Goal: Communication & Community: Answer question/provide support

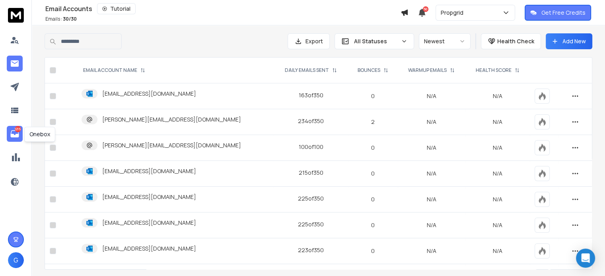
click at [17, 134] on icon at bounding box center [15, 134] width 10 height 10
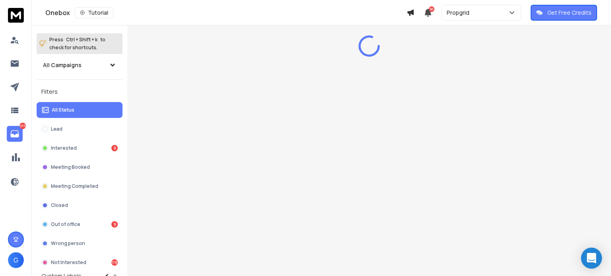
click at [590, 260] on icon "Open Intercom Messenger" at bounding box center [591, 258] width 10 height 10
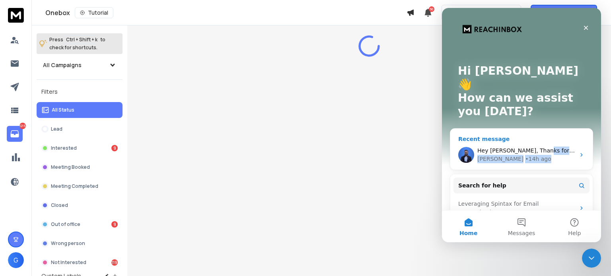
drag, startPoint x: 538, startPoint y: 138, endPoint x: 554, endPoint y: 146, distance: 17.6
click at [549, 147] on div "Hey Gaurav, Thanks for sharing this. The team and I have identified the root ca…" at bounding box center [526, 155] width 98 height 17
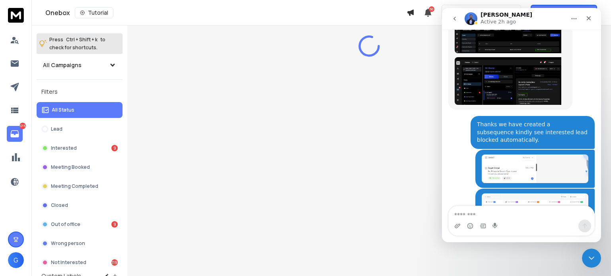
scroll to position [6380, 0]
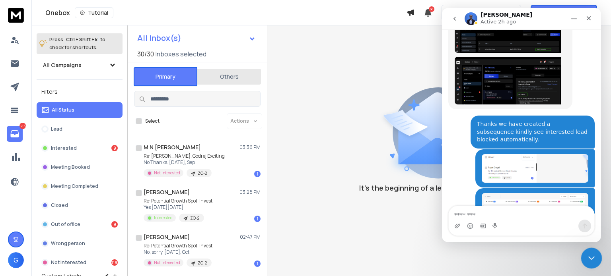
click at [590, 253] on icon "Close Intercom Messenger" at bounding box center [590, 258] width 10 height 10
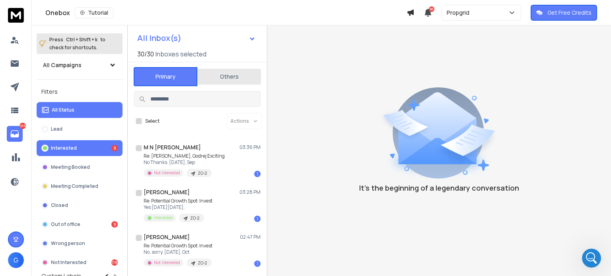
scroll to position [6380, 0]
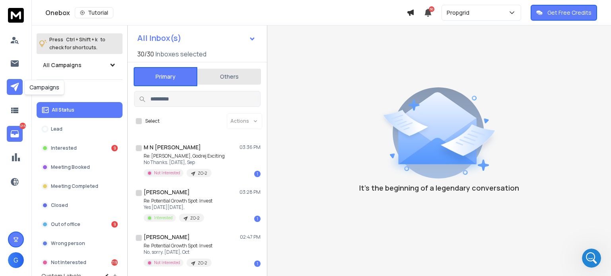
click at [10, 81] on link at bounding box center [15, 87] width 16 height 16
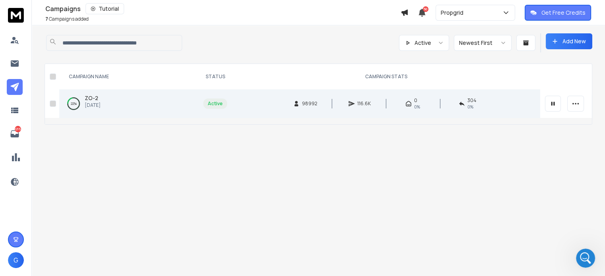
click at [329, 105] on div "98992 116.6K 0 0% 304 0 %" at bounding box center [386, 103] width 199 height 13
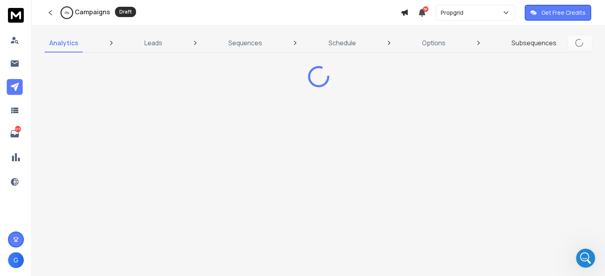
click at [525, 41] on p "Subsequences" at bounding box center [533, 43] width 45 height 10
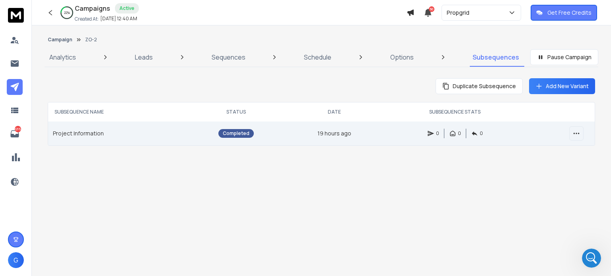
click at [270, 136] on td "Completed" at bounding box center [236, 134] width 100 height 24
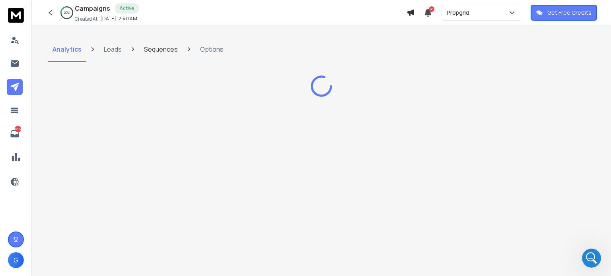
click at [157, 48] on p "Sequences" at bounding box center [161, 50] width 34 height 10
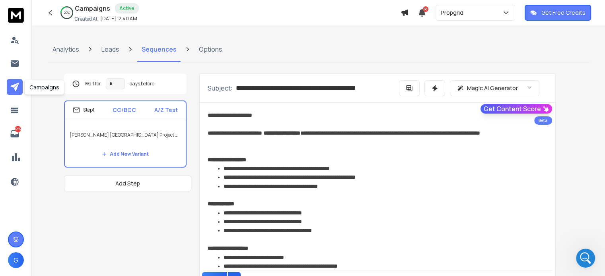
click at [19, 90] on link at bounding box center [15, 87] width 16 height 16
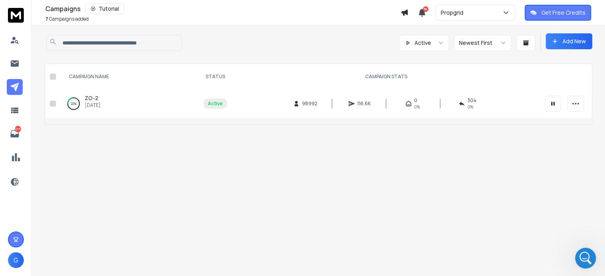
click at [587, 259] on icon "Open Intercom Messenger" at bounding box center [584, 257] width 13 height 13
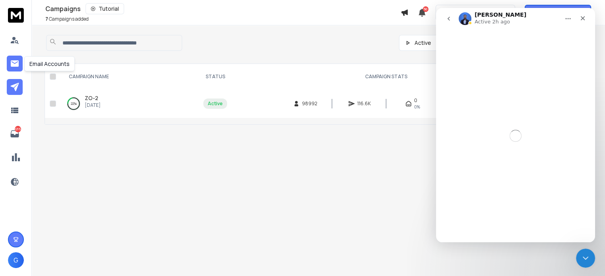
click at [12, 60] on icon at bounding box center [15, 64] width 10 height 10
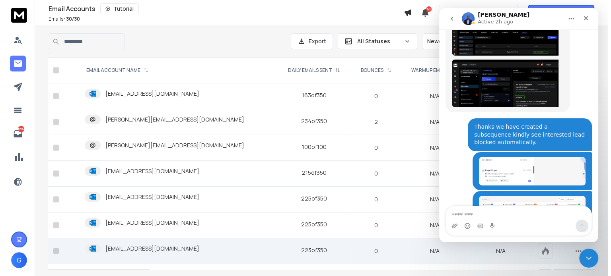
scroll to position [6380, 0]
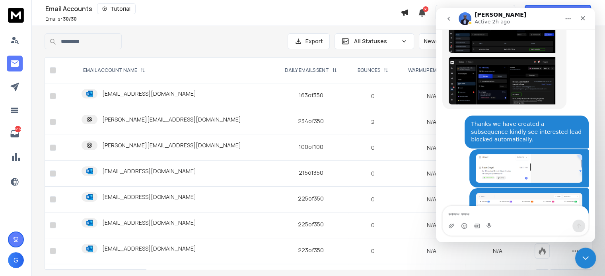
click at [580, 256] on icon "Close Intercom Messenger" at bounding box center [584, 258] width 10 height 10
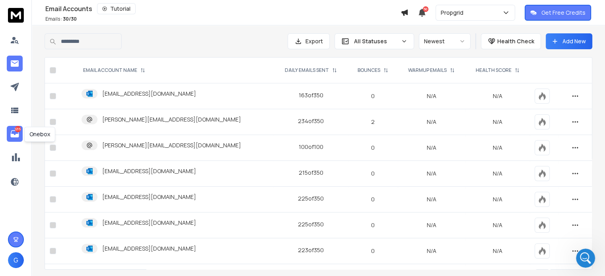
click at [15, 133] on icon at bounding box center [15, 134] width 10 height 10
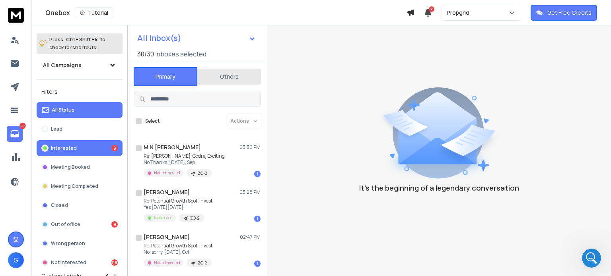
click at [67, 146] on p "Interested" at bounding box center [64, 148] width 26 height 6
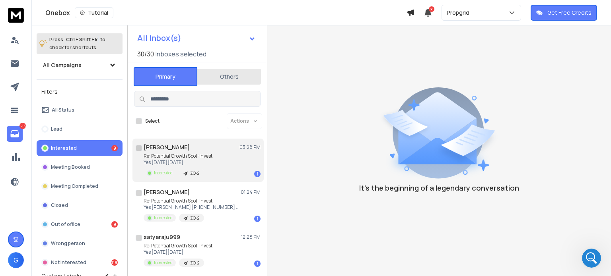
click at [139, 148] on button "button" at bounding box center [139, 148] width 6 height 6
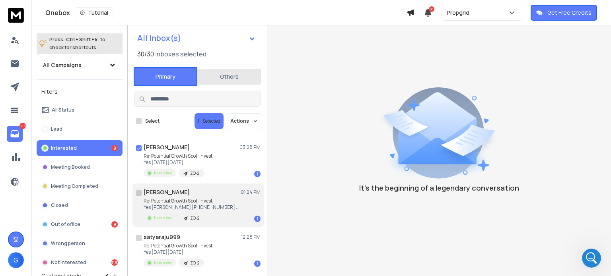
click at [137, 190] on button "button" at bounding box center [139, 193] width 6 height 6
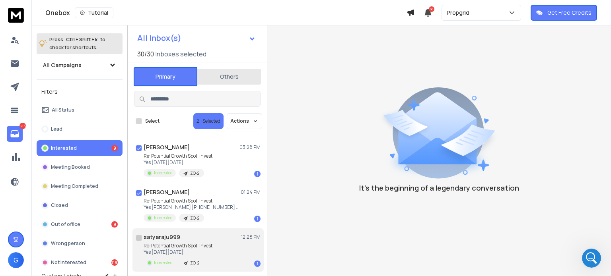
click at [140, 239] on button "button" at bounding box center [139, 238] width 6 height 6
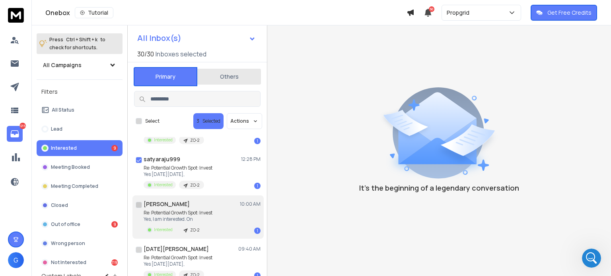
scroll to position [79, 0]
click at [138, 205] on button "button" at bounding box center [139, 204] width 6 height 6
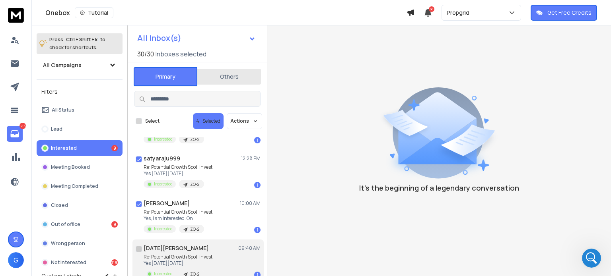
click at [138, 248] on button "button" at bounding box center [139, 249] width 6 height 6
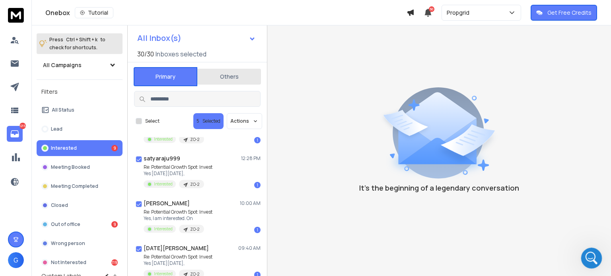
click at [596, 257] on div "Open Intercom Messenger" at bounding box center [590, 257] width 26 height 26
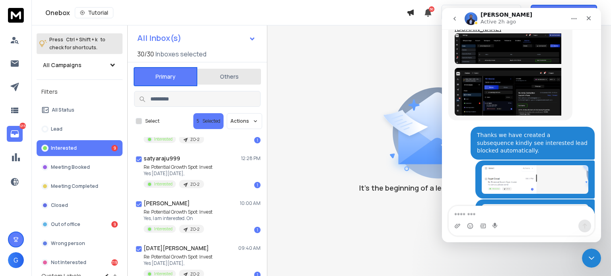
scroll to position [6380, 0]
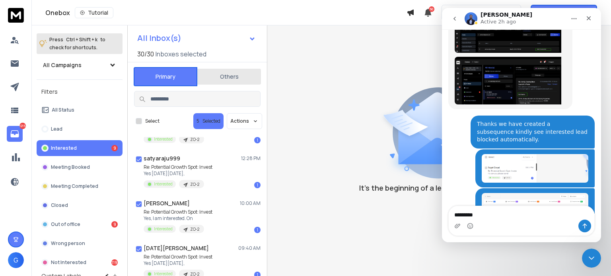
type textarea "**********"
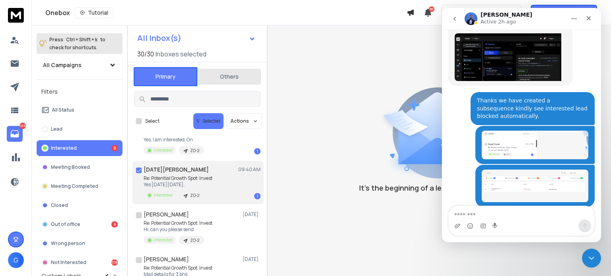
scroll to position [158, 0]
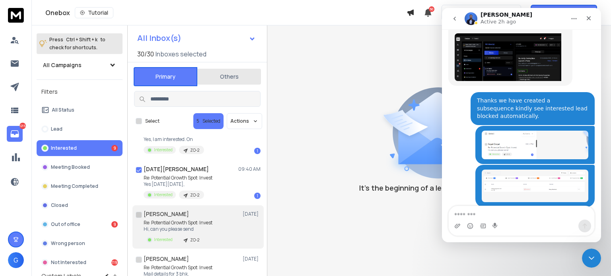
click at [137, 212] on button "button" at bounding box center [139, 215] width 6 height 6
click at [170, 228] on p "Hi, can you please send" at bounding box center [178, 229] width 69 height 6
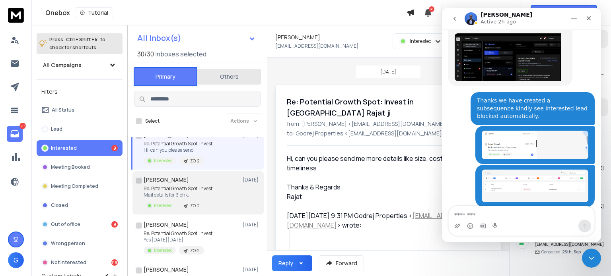
scroll to position [237, 0]
click at [161, 188] on p "Re: Potential Growth Spot: Invest" at bounding box center [178, 188] width 69 height 6
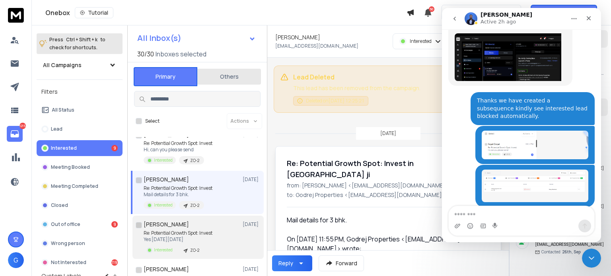
click at [140, 225] on button "button" at bounding box center [139, 225] width 6 height 6
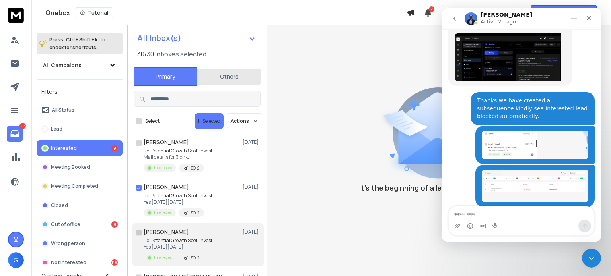
scroll to position [275, 0]
click at [140, 235] on button "button" at bounding box center [139, 232] width 6 height 6
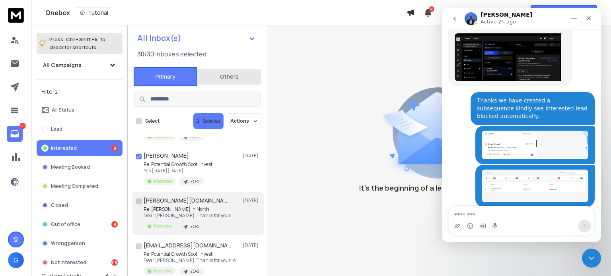
scroll to position [352, 0]
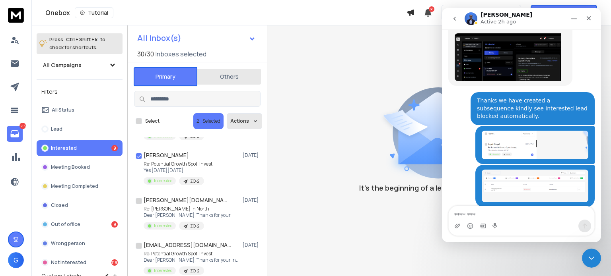
click at [248, 121] on p "Actions" at bounding box center [239, 121] width 19 height 6
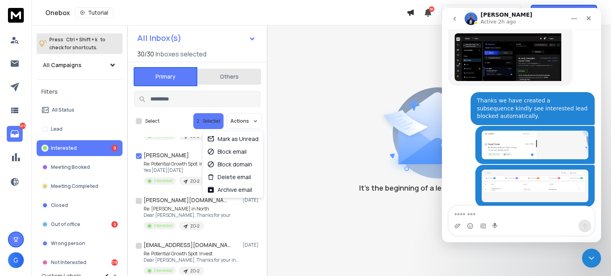
click at [291, 131] on div "It’s the beginning of a legendary conversation" at bounding box center [439, 142] width 344 height 235
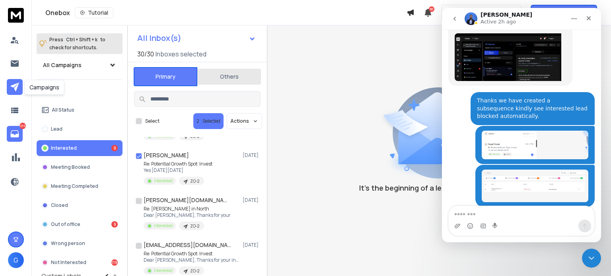
click at [16, 82] on icon at bounding box center [15, 87] width 10 height 10
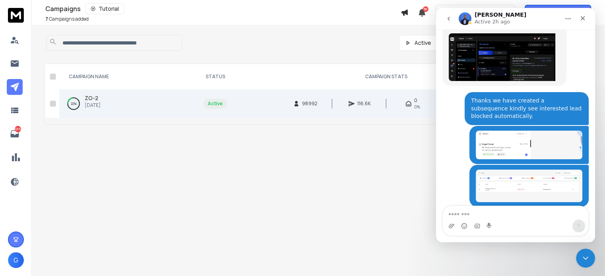
click at [172, 106] on div "22 % ZO-2 14 days ago" at bounding box center [128, 103] width 123 height 19
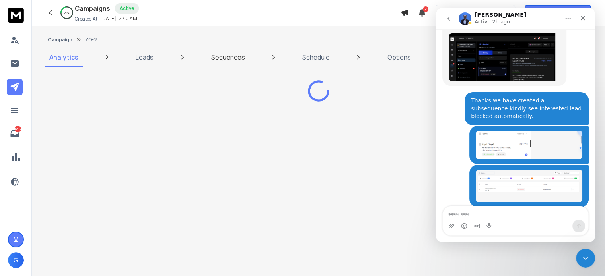
click at [225, 60] on p "Sequences" at bounding box center [228, 57] width 34 height 10
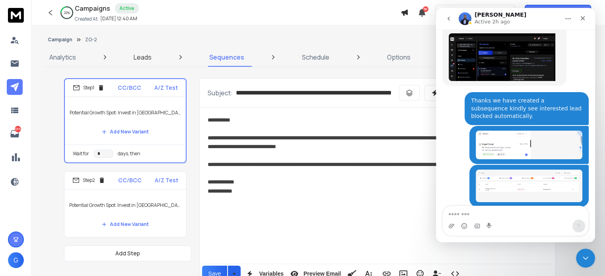
click at [144, 58] on p "Leads" at bounding box center [143, 57] width 18 height 10
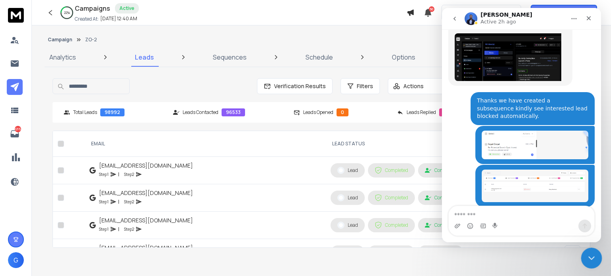
click at [591, 258] on icon "Close Intercom Messenger" at bounding box center [590, 258] width 10 height 10
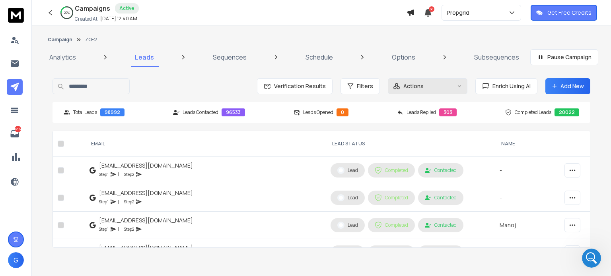
click at [420, 80] on button "Actions" at bounding box center [428, 86] width 80 height 16
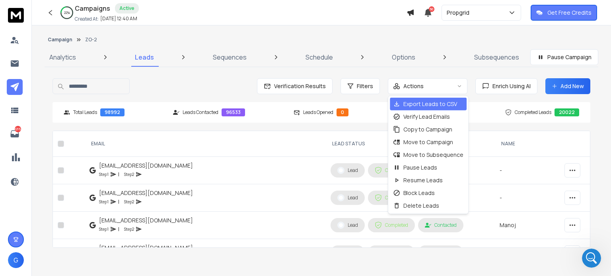
click at [360, 77] on div "Verification Results Filters Actions Enrich Using AI Add New Total Leads 98992 …" at bounding box center [322, 159] width 554 height 168
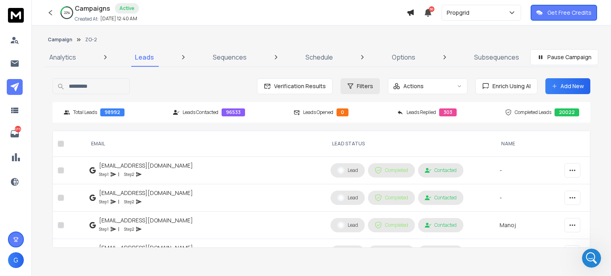
click at [360, 86] on span "Filters" at bounding box center [365, 86] width 16 height 8
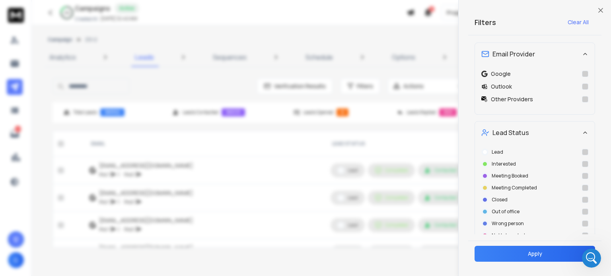
scroll to position [275, 0]
click at [582, 164] on button "Interested" at bounding box center [585, 164] width 6 height 6
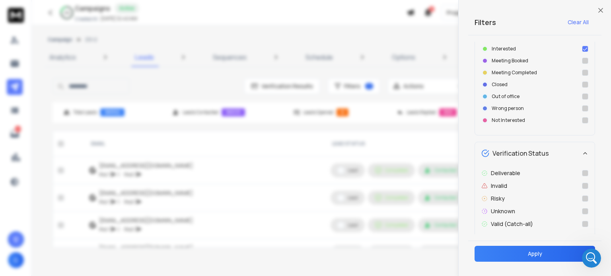
scroll to position [397, 0]
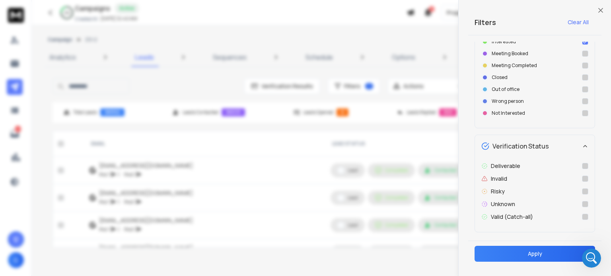
click at [538, 256] on button "Apply" at bounding box center [534, 254] width 120 height 16
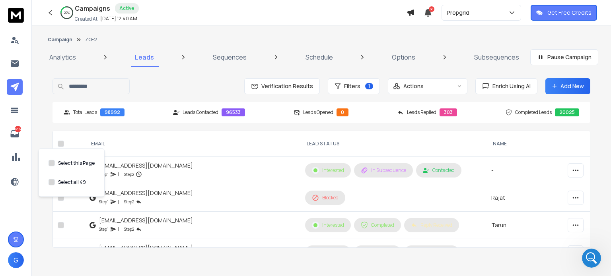
click at [49, 183] on button "Select this Page" at bounding box center [52, 182] width 6 height 6
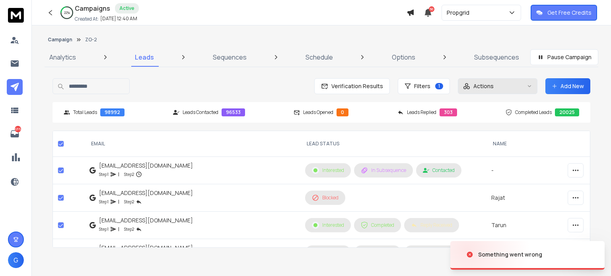
click at [482, 90] on button "Actions" at bounding box center [498, 86] width 80 height 16
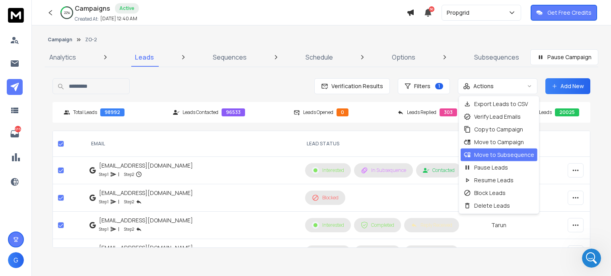
click at [495, 160] on div "Move to Subsequence" at bounding box center [499, 155] width 77 height 13
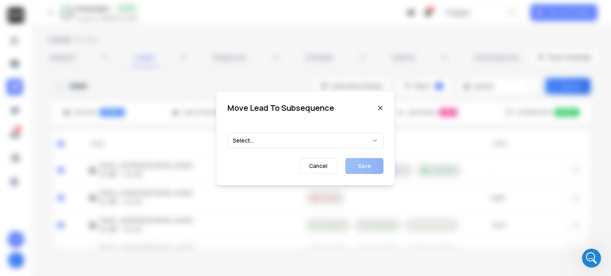
click at [272, 145] on button "Select..." at bounding box center [305, 141] width 156 height 16
click at [370, 167] on button "Save" at bounding box center [364, 166] width 38 height 16
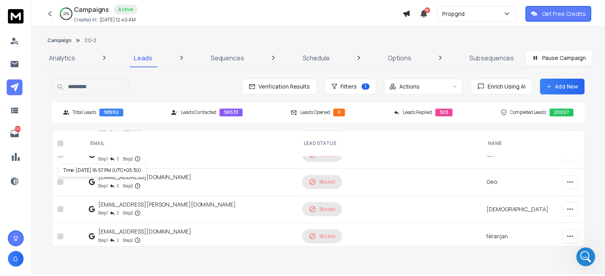
scroll to position [344, 0]
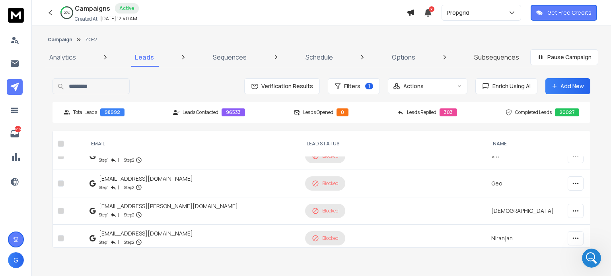
click at [495, 60] on p "Subsequences" at bounding box center [496, 57] width 45 height 10
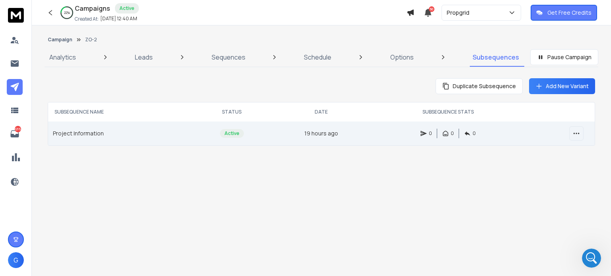
click at [164, 140] on td "Project Information" at bounding box center [120, 134] width 145 height 24
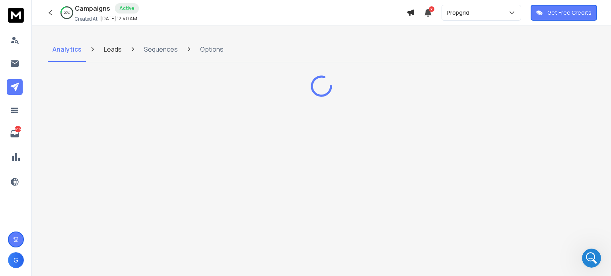
click at [110, 52] on p "Leads" at bounding box center [113, 50] width 18 height 10
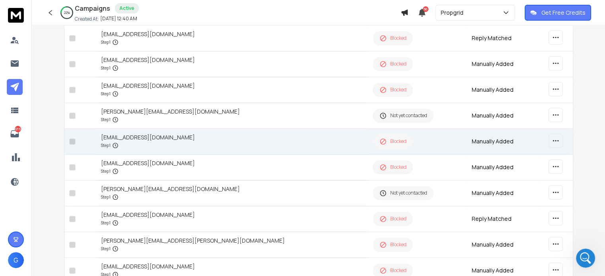
scroll to position [1152, 0]
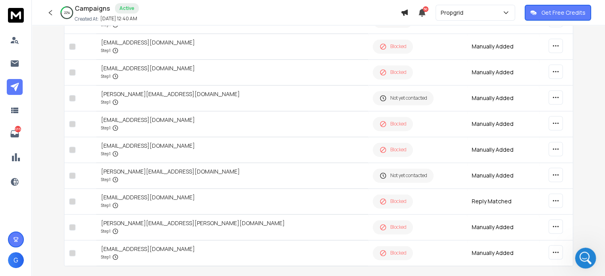
click at [579, 258] on icon "Open Intercom Messenger" at bounding box center [584, 257] width 13 height 13
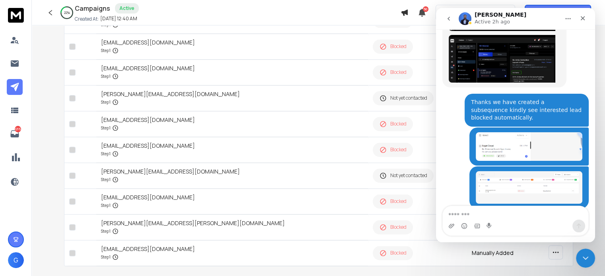
scroll to position [6404, 0]
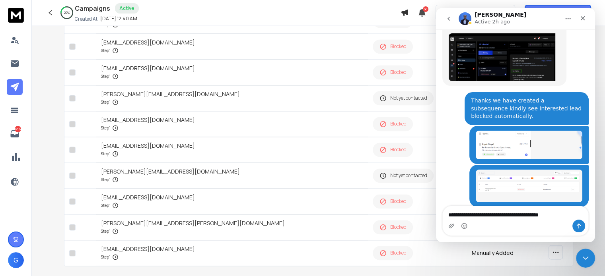
type textarea "**********"
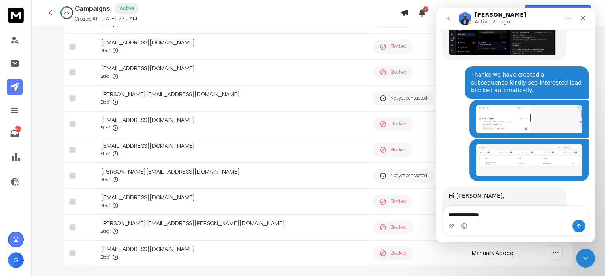
type textarea "**********"
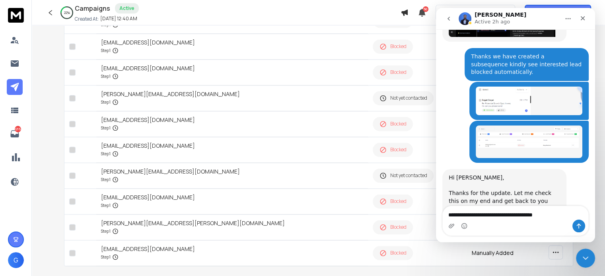
type textarea "**********"
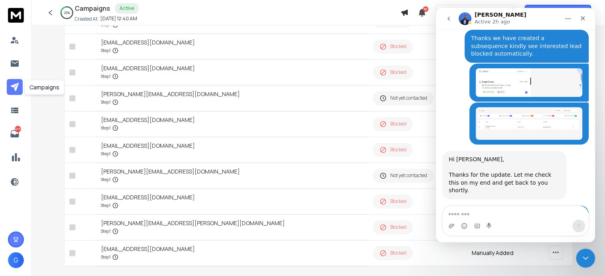
click at [11, 88] on icon at bounding box center [15, 87] width 10 height 10
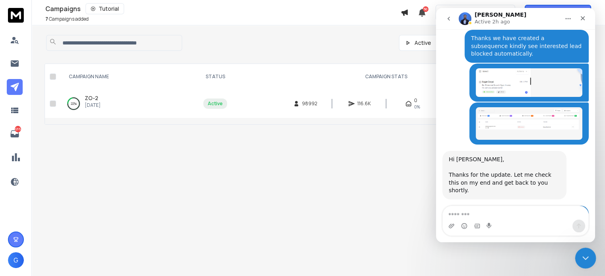
click at [586, 255] on icon "Close Intercom Messenger" at bounding box center [584, 258] width 10 height 10
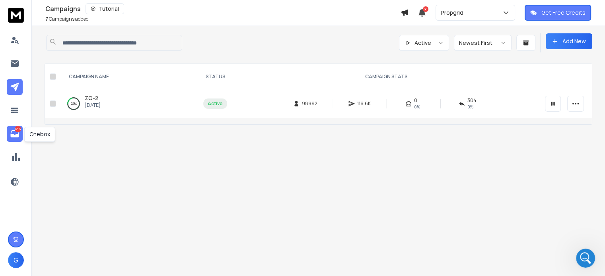
click at [17, 135] on icon at bounding box center [14, 133] width 8 height 7
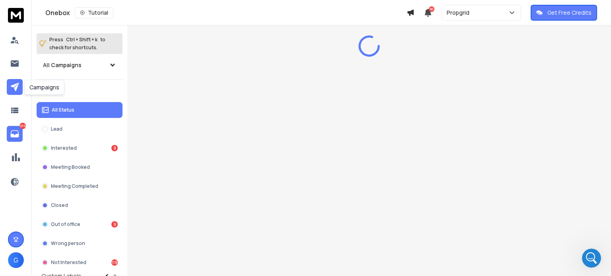
click at [19, 85] on link at bounding box center [15, 87] width 16 height 16
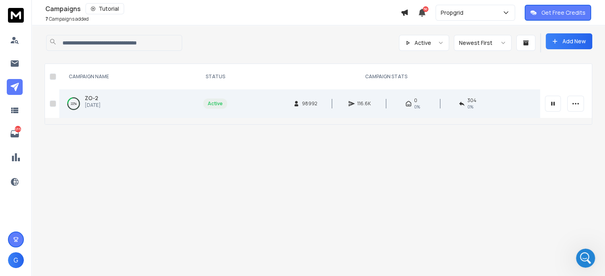
click at [173, 103] on div "22 % ZO-2 14 days ago" at bounding box center [128, 103] width 123 height 19
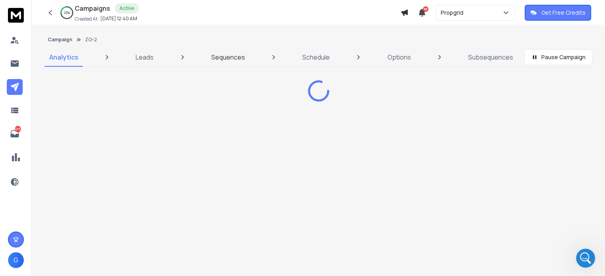
click at [223, 62] on p "Sequences" at bounding box center [228, 57] width 34 height 10
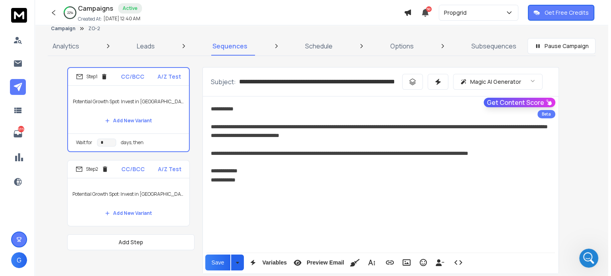
scroll to position [20, 0]
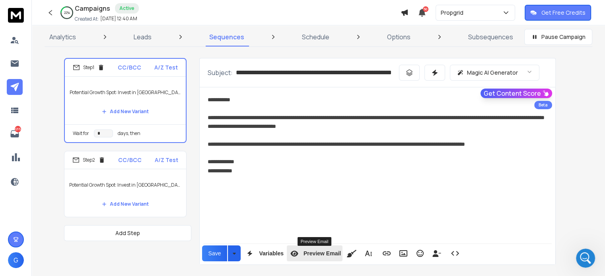
click at [337, 251] on span "Preview Email" at bounding box center [322, 254] width 41 height 7
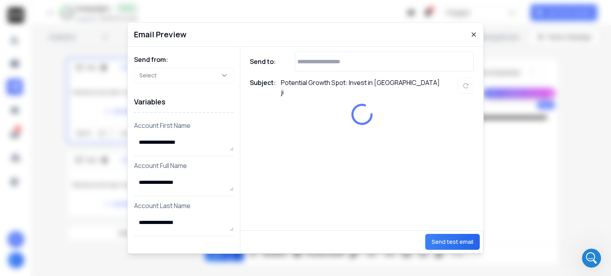
type textarea "**********"
type textarea "****"
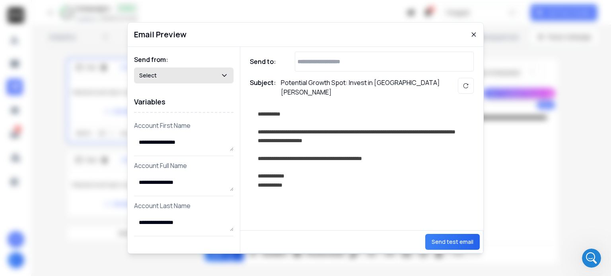
type textarea "******"
type textarea "**********"
click at [167, 74] on div "Select" at bounding box center [183, 76] width 89 height 8
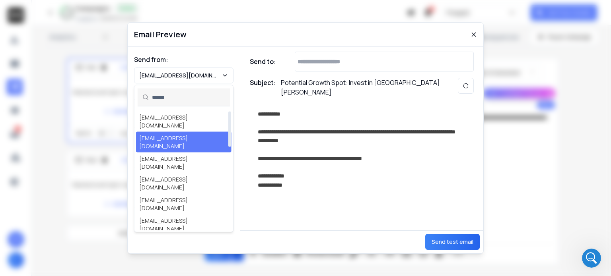
click at [168, 134] on div "gaurav@propdeal.onmicrosoft.com" at bounding box center [183, 142] width 89 height 16
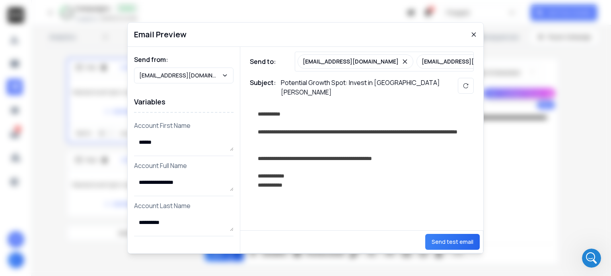
click at [452, 241] on button "Send test email" at bounding box center [452, 242] width 54 height 16
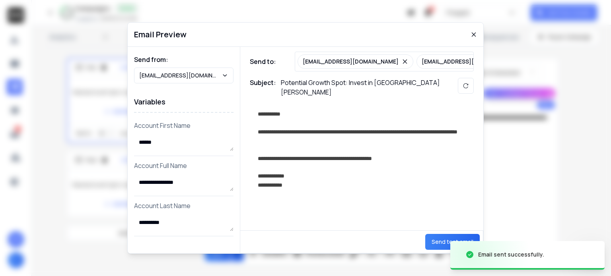
drag, startPoint x: 299, startPoint y: 196, endPoint x: 266, endPoint y: 109, distance: 93.9
click at [266, 109] on div "**********" at bounding box center [362, 154] width 224 height 105
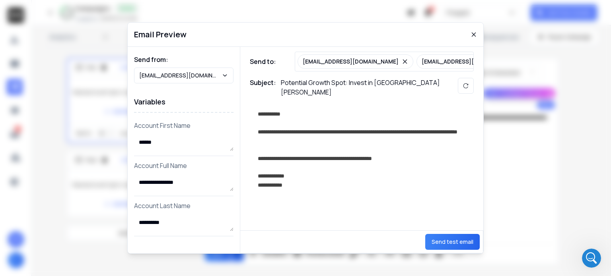
drag, startPoint x: 202, startPoint y: 177, endPoint x: 99, endPoint y: 188, distance: 103.6
click at [72, 185] on div "**********" at bounding box center [305, 138] width 611 height 248
click at [182, 74] on p "gaurav@propdeal.onmicrosoft.com" at bounding box center [180, 76] width 82 height 8
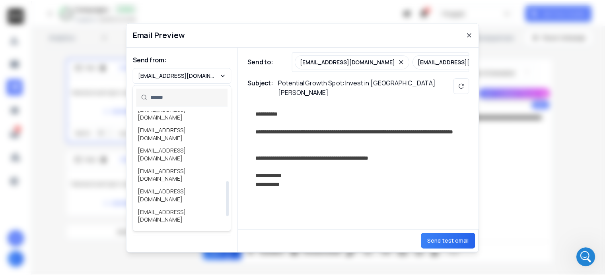
scroll to position [236, 0]
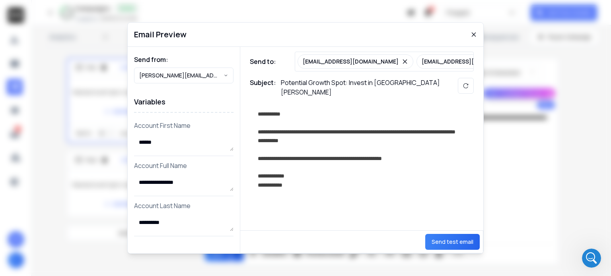
click at [464, 247] on button "Send test email" at bounding box center [452, 242] width 54 height 16
click at [476, 33] on icon at bounding box center [474, 34] width 4 height 4
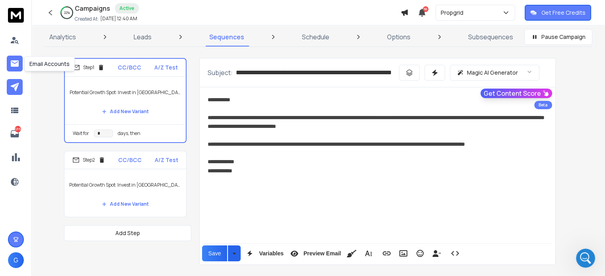
click at [15, 63] on icon at bounding box center [15, 64] width 10 height 10
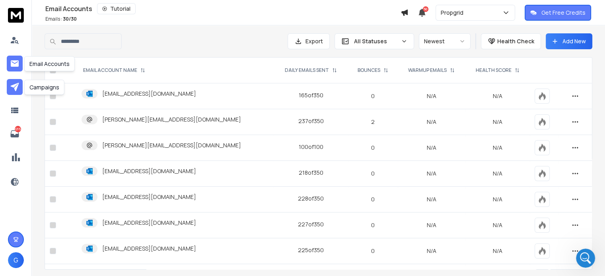
click at [11, 84] on icon at bounding box center [15, 87] width 10 height 10
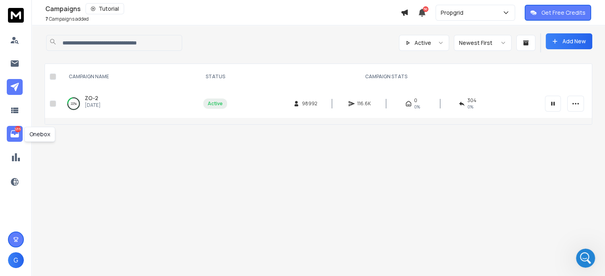
click at [17, 135] on icon at bounding box center [14, 133] width 8 height 7
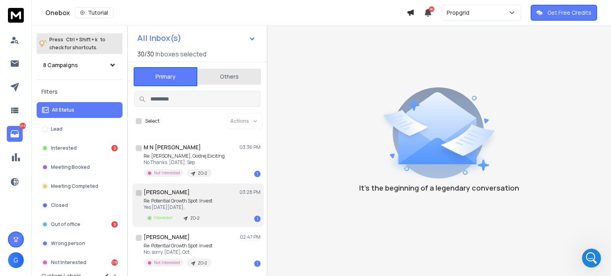
click at [173, 198] on p "Re: Potential Growth Spot: Invest" at bounding box center [178, 201] width 69 height 6
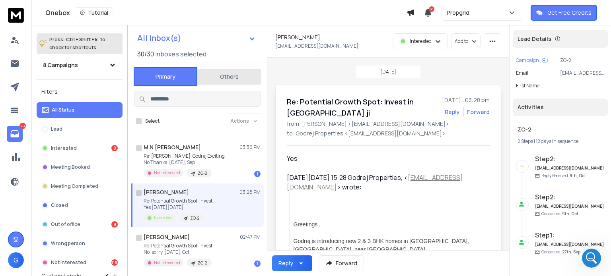
click at [293, 260] on div "Reply" at bounding box center [291, 264] width 27 height 10
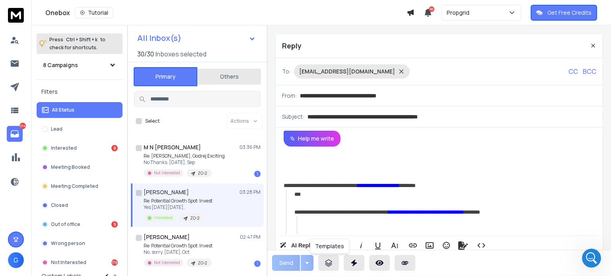
click at [328, 264] on icon at bounding box center [328, 263] width 8 height 8
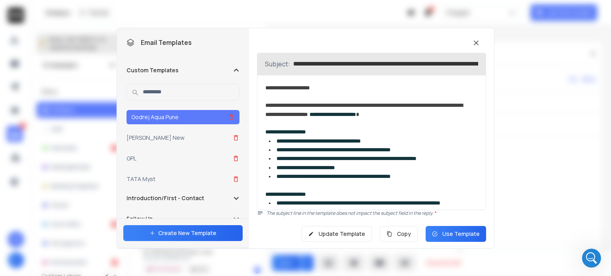
click at [181, 139] on h3 "Godrej Thanisandra New" at bounding box center [155, 138] width 58 height 8
type input "**********"
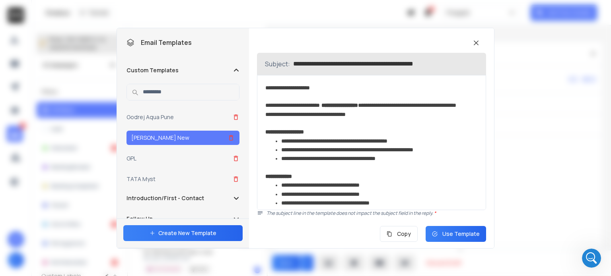
click at [452, 234] on button "Use Template" at bounding box center [456, 234] width 60 height 16
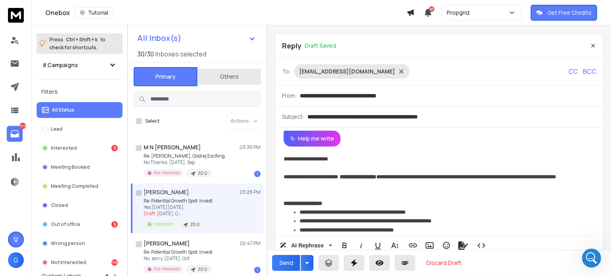
click at [293, 263] on button "Send" at bounding box center [286, 263] width 28 height 16
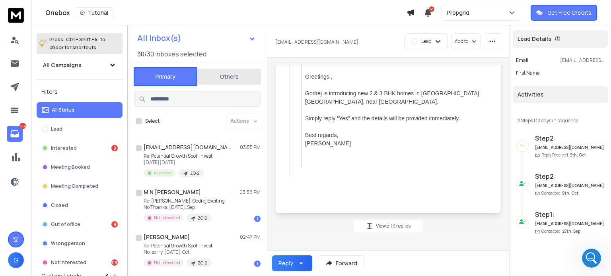
scroll to position [196, 0]
click at [400, 228] on p "View all 3 replies" at bounding box center [393, 226] width 35 height 6
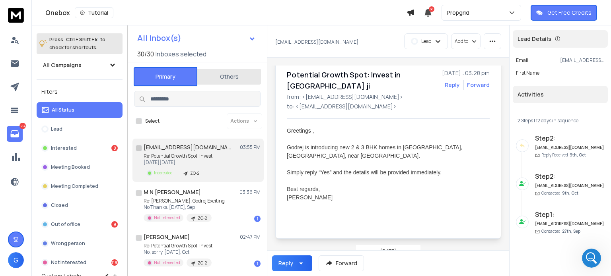
scroll to position [670, 0]
click at [159, 155] on p "Re: Potential Growth Spot: Invest" at bounding box center [178, 156] width 69 height 6
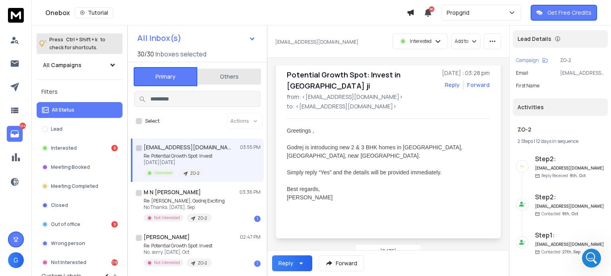
click at [278, 262] on button "Reply" at bounding box center [292, 264] width 40 height 16
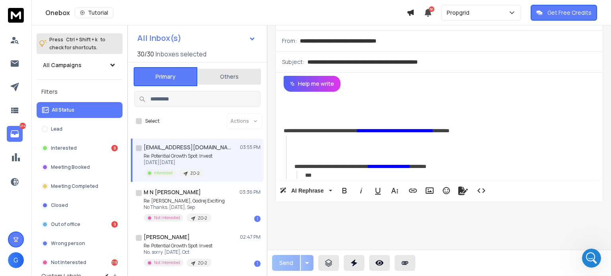
scroll to position [0, 0]
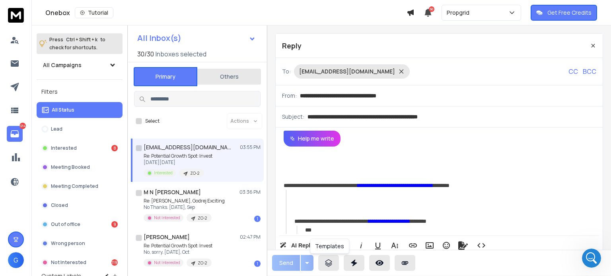
click at [328, 262] on icon at bounding box center [328, 263] width 8 height 8
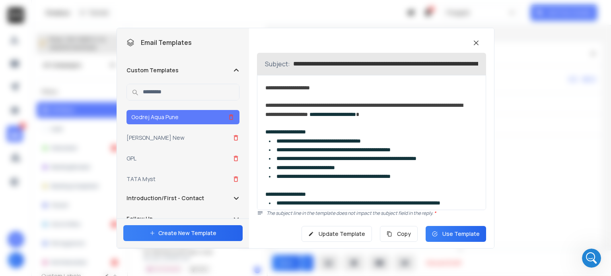
click at [173, 138] on h3 "Godrej Thanisandra New" at bounding box center [155, 138] width 58 height 8
type input "**********"
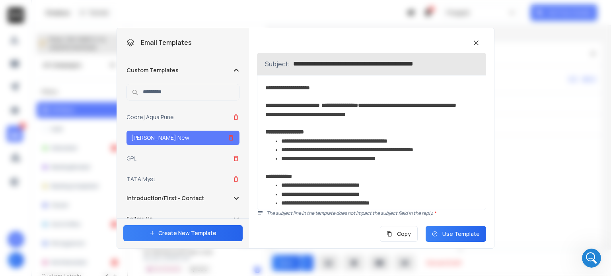
click at [449, 229] on button "Use Template" at bounding box center [456, 234] width 60 height 16
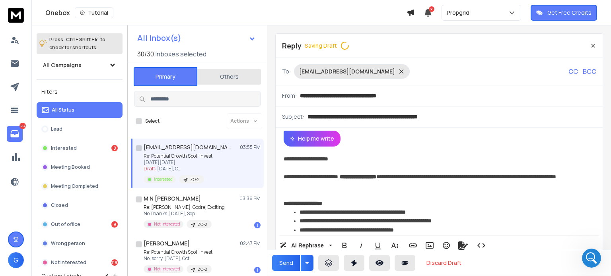
click at [289, 262] on button "Send" at bounding box center [286, 263] width 28 height 16
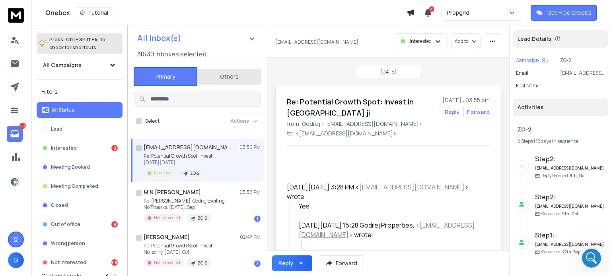
drag, startPoint x: 322, startPoint y: 125, endPoint x: 435, endPoint y: 125, distance: 113.3
click at [435, 125] on p "from: Godrej <gaurav_verma-4@propabc.onmicrosoft.com>" at bounding box center [388, 124] width 203 height 8
copy p "gaurav_verma-4@propabc.onmicrosoft.com"
click at [73, 149] on p "Interested" at bounding box center [64, 148] width 26 height 6
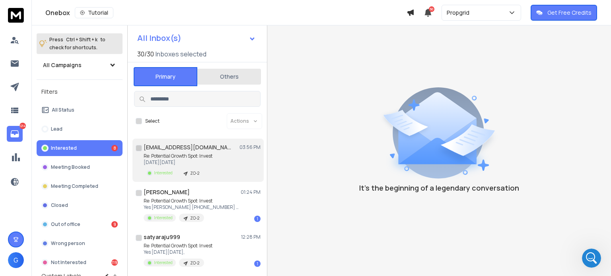
click at [211, 156] on p "Re: Potential Growth Spot: Invest" at bounding box center [178, 156] width 69 height 6
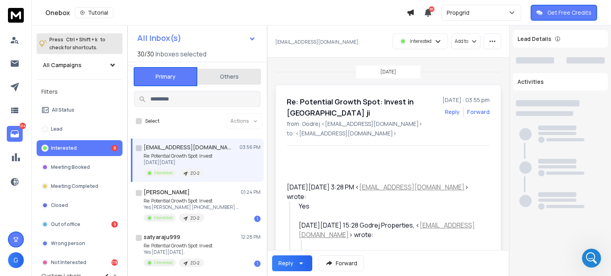
click at [288, 264] on div "Reply" at bounding box center [285, 264] width 15 height 8
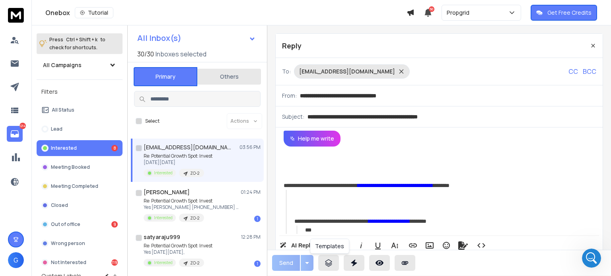
click at [326, 265] on icon at bounding box center [328, 263] width 8 height 8
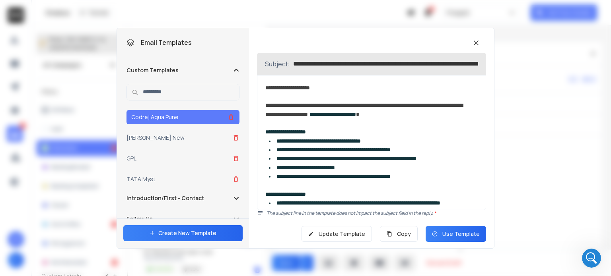
click at [182, 141] on h3 "Godrej Thanisandra New" at bounding box center [155, 138] width 58 height 8
type input "**********"
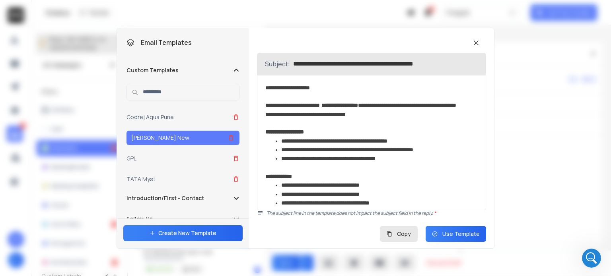
click at [404, 238] on button "Copy" at bounding box center [399, 234] width 38 height 16
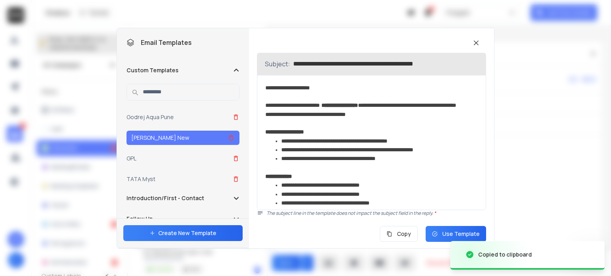
click at [477, 45] on icon at bounding box center [475, 42] width 7 height 7
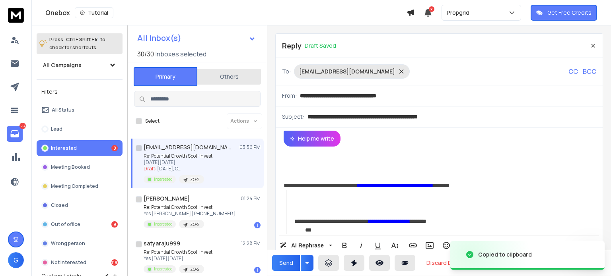
click at [307, 163] on div at bounding box center [439, 159] width 311 height 9
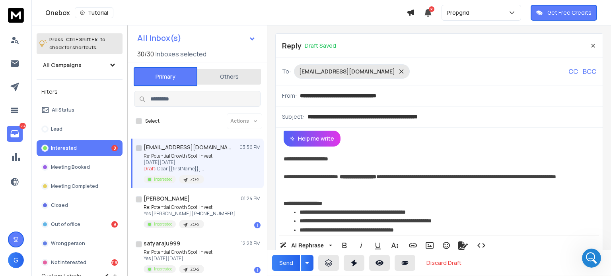
click at [288, 259] on button "Send" at bounding box center [286, 263] width 28 height 16
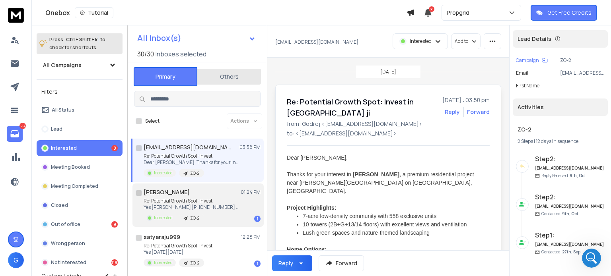
click at [181, 204] on p "Yes Mohamed Muneer +919443247333 Sent" at bounding box center [191, 207] width 95 height 6
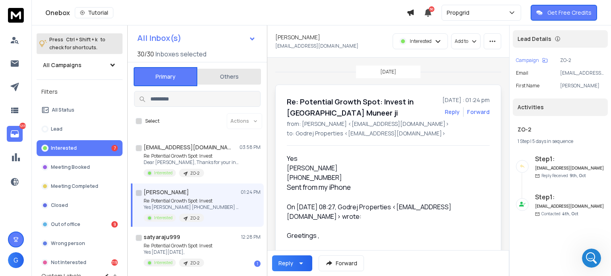
click at [281, 262] on div "Reply" at bounding box center [285, 264] width 15 height 8
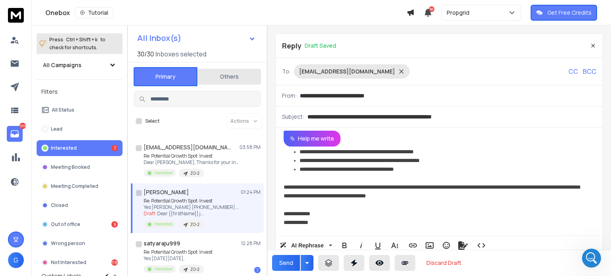
scroll to position [159, 0]
click at [282, 268] on button "Send" at bounding box center [286, 263] width 28 height 16
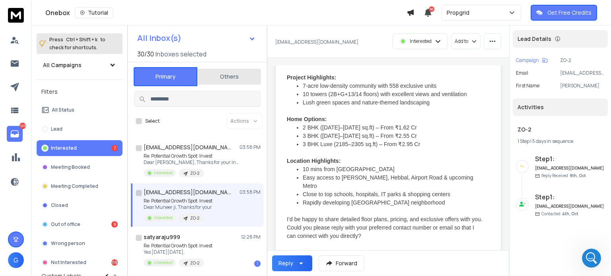
scroll to position [130, 0]
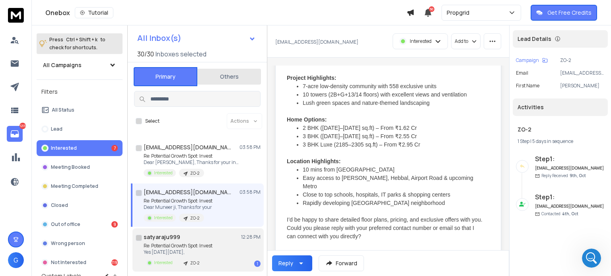
click at [161, 248] on p "Re: Potential Growth Spot: Invest" at bounding box center [178, 246] width 69 height 6
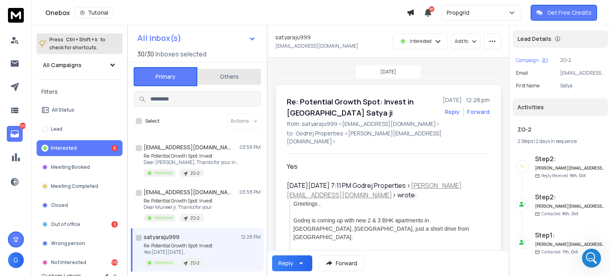
click at [279, 262] on div "Reply" at bounding box center [285, 264] width 15 height 8
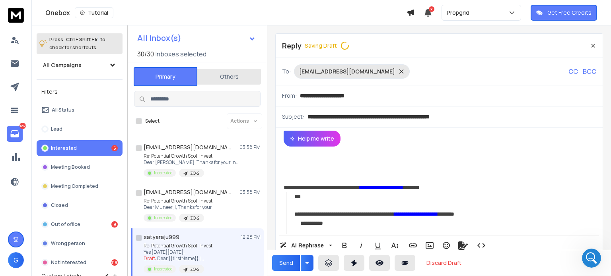
scroll to position [238, 0]
click at [278, 260] on button "Send" at bounding box center [286, 263] width 28 height 16
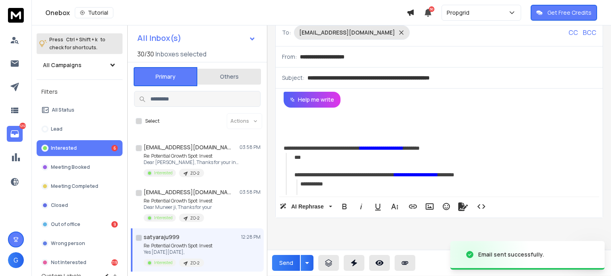
scroll to position [39, 0]
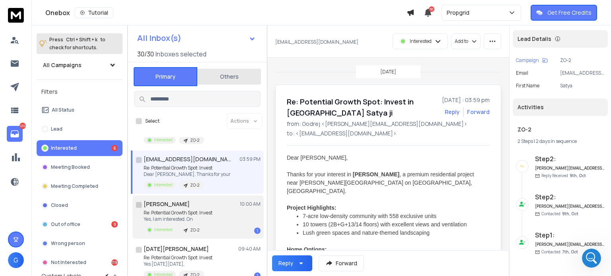
click at [197, 213] on p "Re: Potential Growth Spot: Invest" at bounding box center [178, 213] width 69 height 6
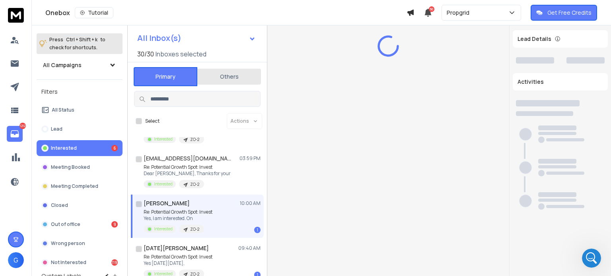
scroll to position [79, 0]
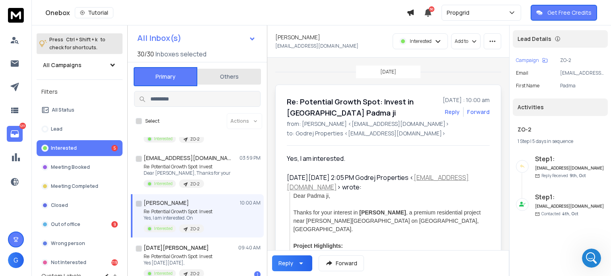
click at [293, 266] on div "Reply" at bounding box center [291, 264] width 27 height 10
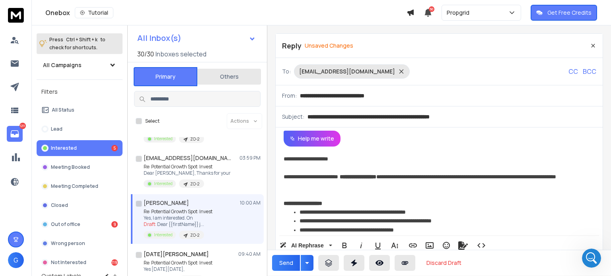
click at [282, 259] on button "Send" at bounding box center [286, 263] width 28 height 16
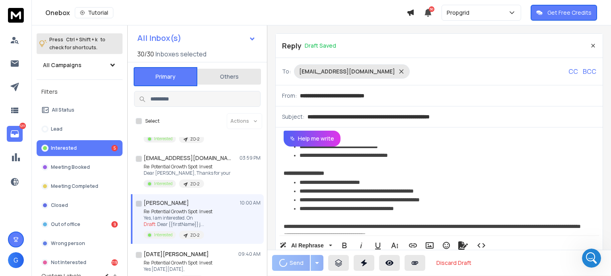
scroll to position [119, 0]
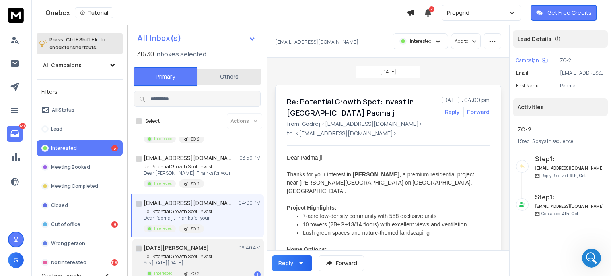
click at [182, 264] on p "Yes On Thu, Oct 9," at bounding box center [178, 263] width 69 height 6
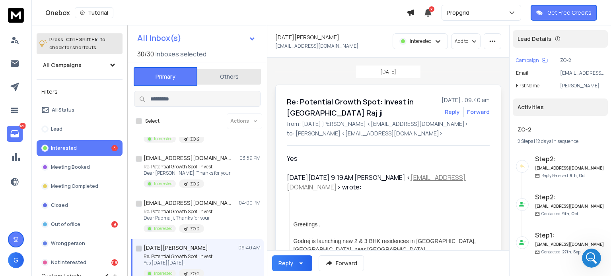
click at [295, 263] on div "Reply" at bounding box center [291, 264] width 27 height 10
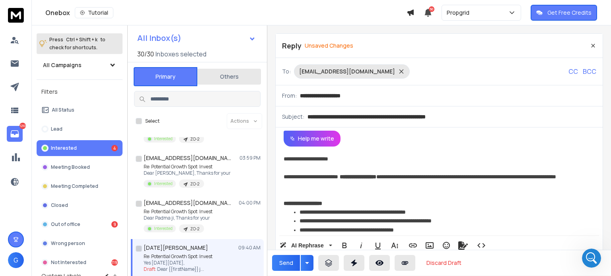
click at [285, 263] on button "Send" at bounding box center [286, 263] width 28 height 16
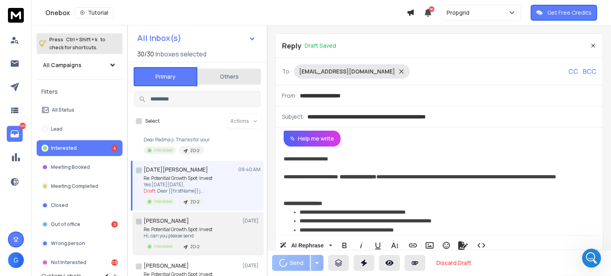
scroll to position [158, 0]
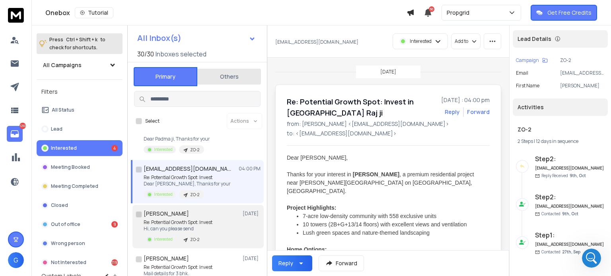
click at [212, 229] on p "Hi, can you please send" at bounding box center [178, 229] width 69 height 6
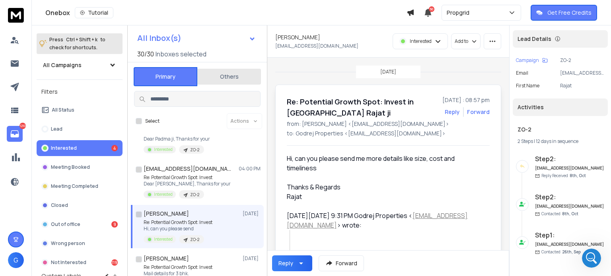
click at [291, 260] on div "Reply" at bounding box center [285, 264] width 15 height 8
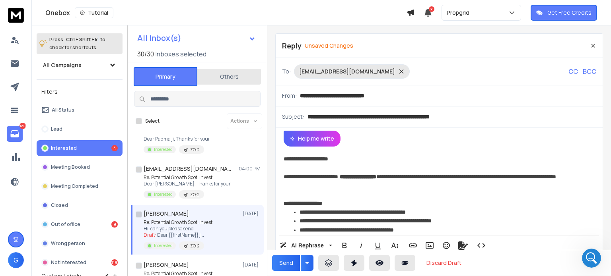
click at [291, 263] on button "Send" at bounding box center [286, 263] width 28 height 16
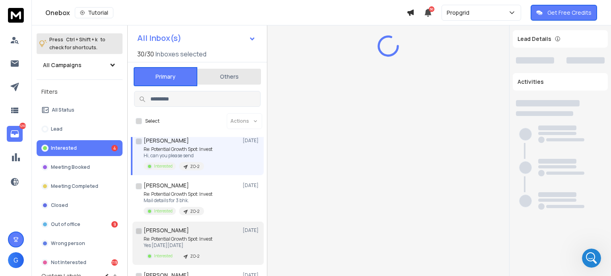
scroll to position [232, 0]
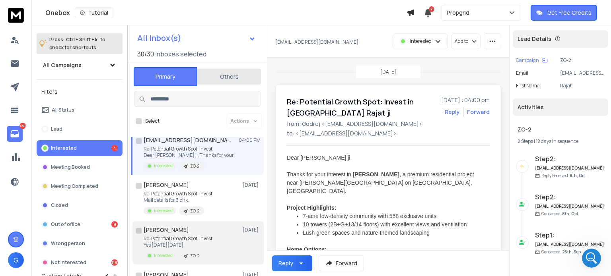
click at [181, 232] on div "TARUN BARIK 08 Oct" at bounding box center [202, 230] width 117 height 8
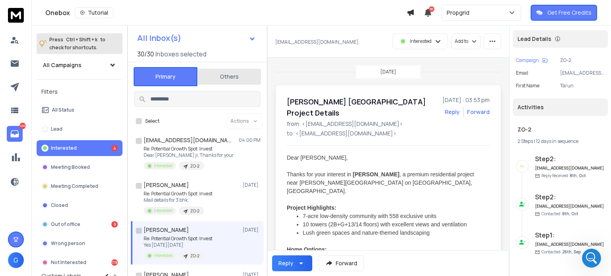
click at [453, 114] on button "Reply" at bounding box center [452, 112] width 15 height 8
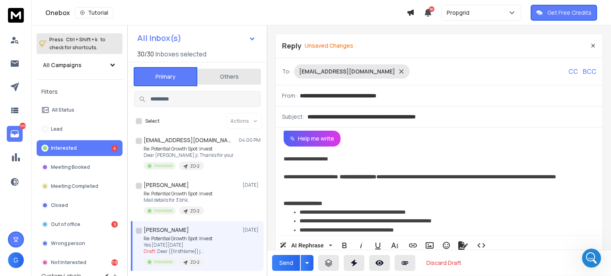
click at [293, 260] on button "Send" at bounding box center [286, 263] width 28 height 16
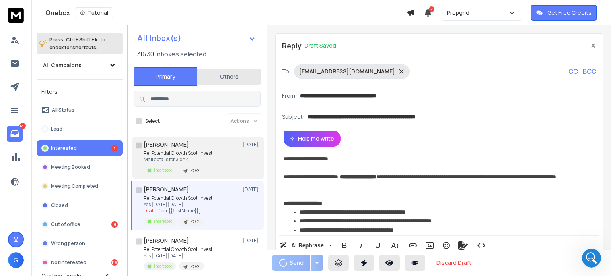
scroll to position [272, 0]
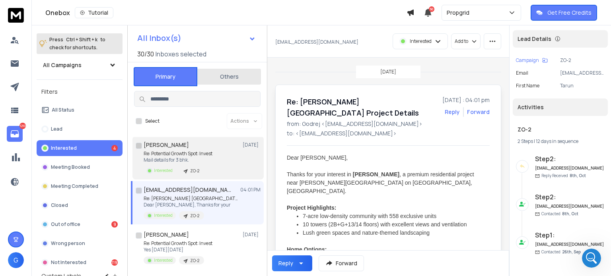
click at [192, 153] on p "Re: Potential Growth Spot: Invest" at bounding box center [178, 154] width 69 height 6
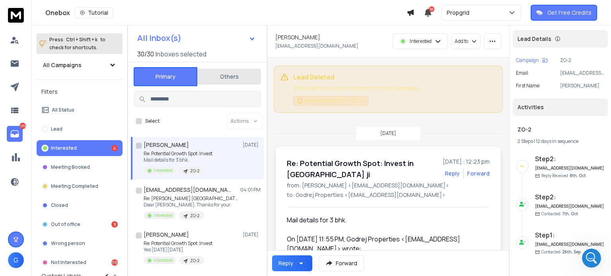
click at [451, 175] on button "Reply" at bounding box center [452, 174] width 15 height 8
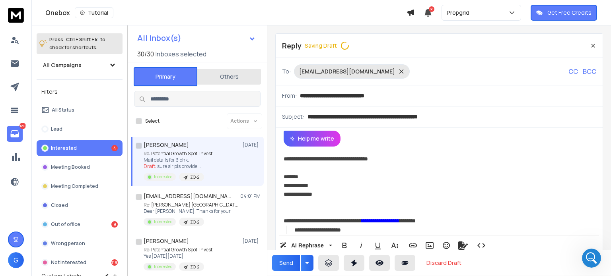
click at [286, 269] on button "Send" at bounding box center [286, 263] width 28 height 16
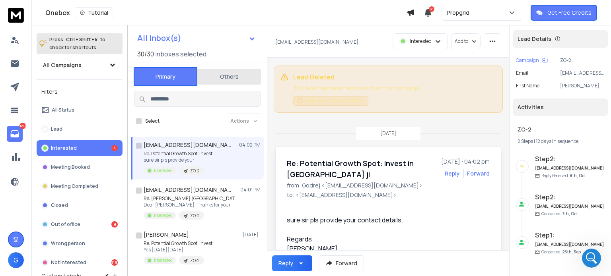
click at [469, 39] on div "Add to" at bounding box center [465, 41] width 29 height 15
click at [476, 55] on div "Subsequence Another Campaign Lead List" at bounding box center [485, 72] width 68 height 42
click at [469, 94] on div "Lead Deleted This lead has been removed from the campaign. Deleted on 2025-10-0…" at bounding box center [394, 89] width 203 height 34
click at [464, 45] on div "Add to" at bounding box center [465, 41] width 29 height 15
click at [469, 62] on div "Subsequence Another Campaign Lead List" at bounding box center [485, 72] width 68 height 42
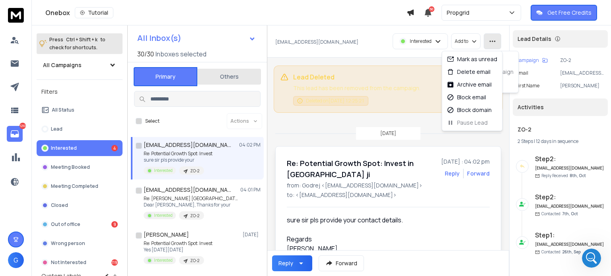
click at [492, 41] on icon "button" at bounding box center [492, 41] width 7 height 7
click at [457, 43] on p "Add to" at bounding box center [462, 41] width 14 height 6
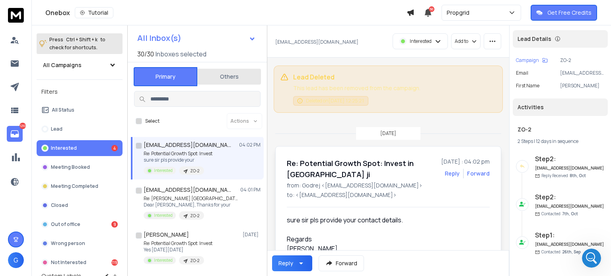
click at [479, 41] on div "Add to" at bounding box center [465, 41] width 29 height 15
click at [461, 41] on p "Add to" at bounding box center [462, 41] width 14 height 6
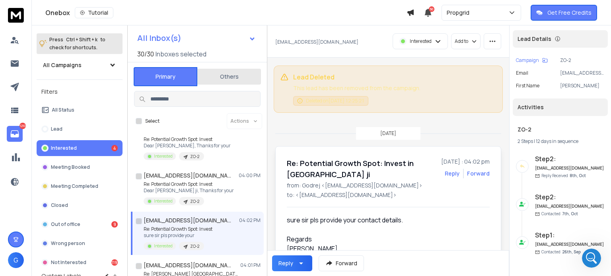
scroll to position [197, 0]
click at [139, 218] on button "button" at bounding box center [139, 221] width 6 height 6
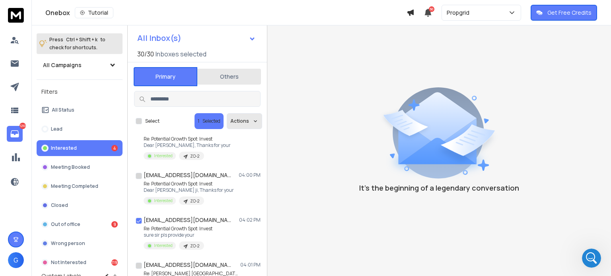
click at [233, 116] on button "Actions" at bounding box center [244, 121] width 35 height 16
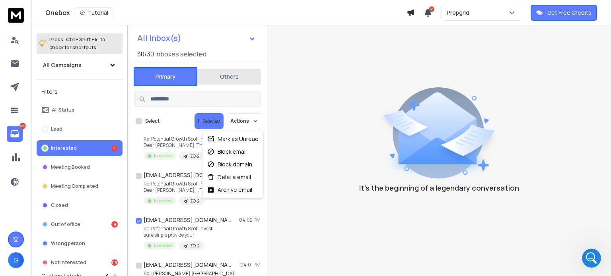
click at [291, 138] on div "It’s the beginning of a legendary conversation" at bounding box center [439, 142] width 344 height 235
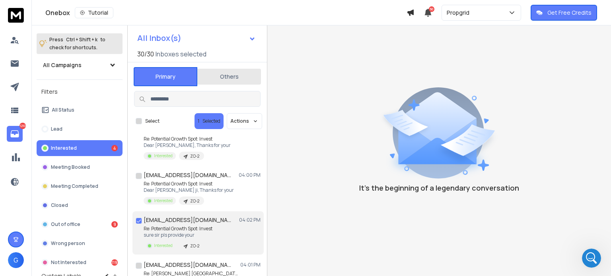
drag, startPoint x: 136, startPoint y: 222, endPoint x: 142, endPoint y: 216, distance: 7.9
click at [136, 221] on button "button" at bounding box center [139, 221] width 6 height 6
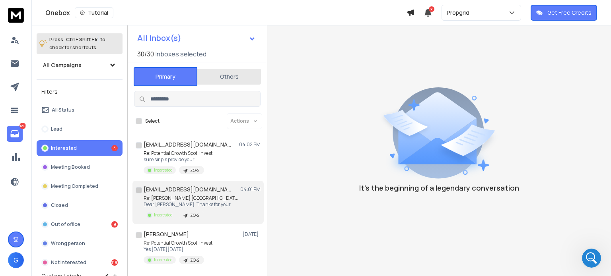
scroll to position [273, 0]
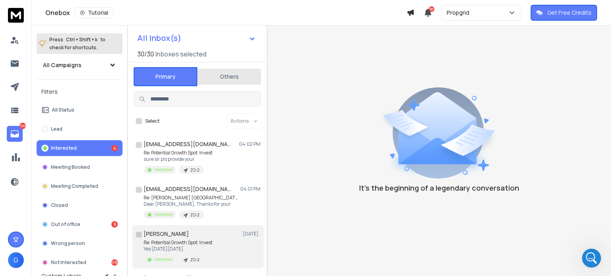
click at [193, 229] on div "viraj malik 08 Oct Re: Potential Growth Spot: Invest Yes On Wed, 8 Oct Interest…" at bounding box center [197, 246] width 131 height 43
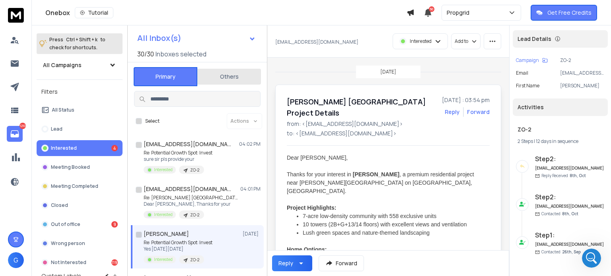
click at [220, 235] on div "viraj malik 08 Oct" at bounding box center [202, 234] width 117 height 8
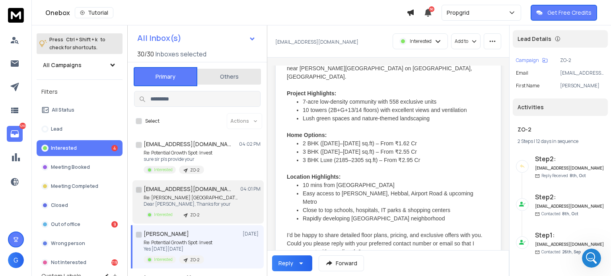
scroll to position [115, 0]
click at [206, 191] on div "tarunbarik@gmail.com 04:01 PM" at bounding box center [202, 189] width 117 height 8
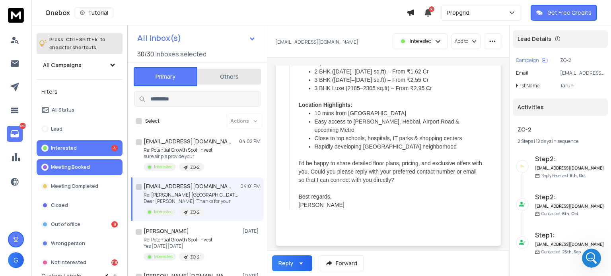
scroll to position [276, 0]
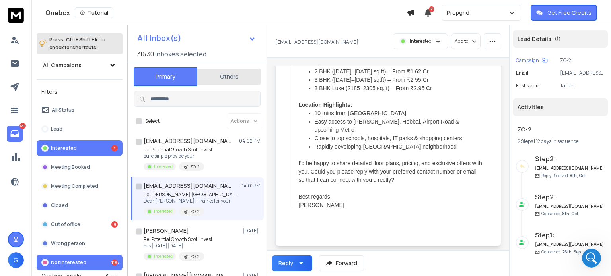
click at [69, 260] on p "Not Interested" at bounding box center [68, 263] width 35 height 6
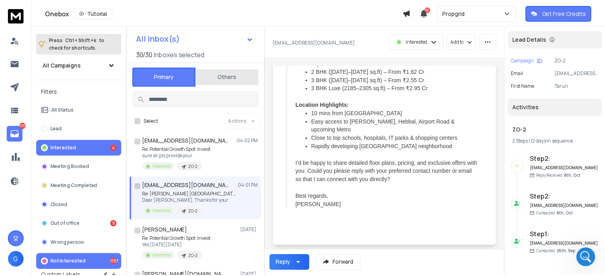
scroll to position [0, 0]
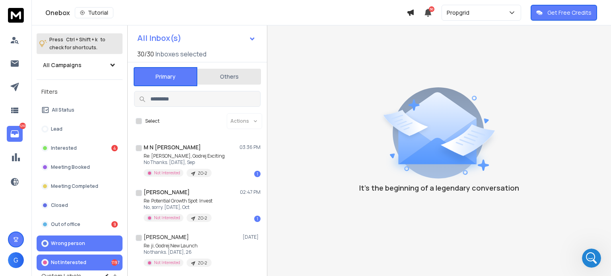
click at [70, 248] on button "Wrong person" at bounding box center [80, 244] width 86 height 16
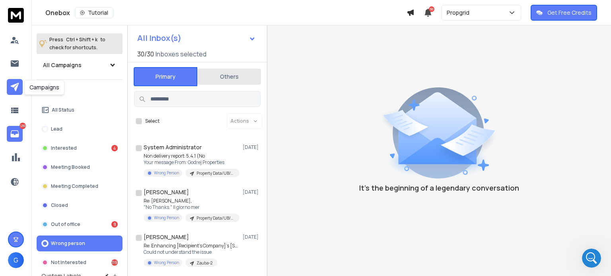
click at [17, 82] on icon at bounding box center [15, 87] width 10 height 10
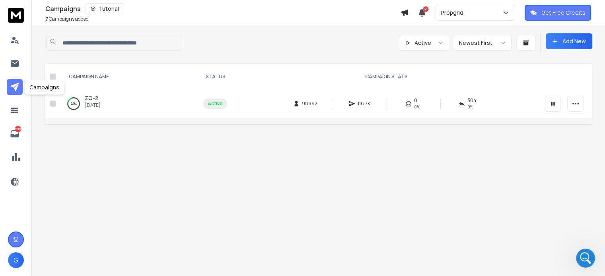
click at [16, 93] on link at bounding box center [15, 87] width 16 height 16
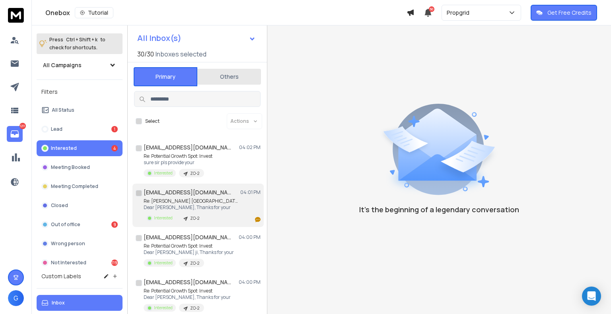
click at [214, 212] on div "Re: [PERSON_NAME] [GEOGRAPHIC_DATA] Dear [PERSON_NAME], Thanks for your Interes…" at bounding box center [191, 210] width 95 height 24
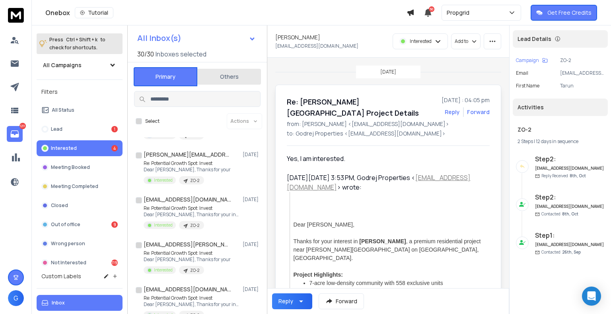
scroll to position [1521, 0]
click at [86, 126] on button "Lead 1" at bounding box center [80, 129] width 86 height 16
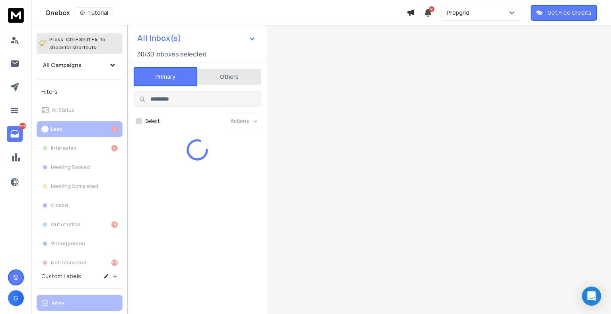
scroll to position [0, 0]
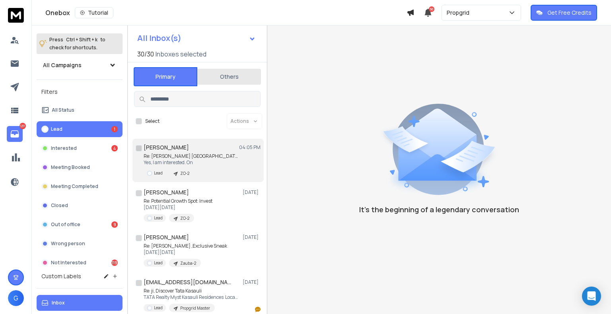
click at [206, 163] on p "Yes, I am interested. On" at bounding box center [191, 162] width 95 height 6
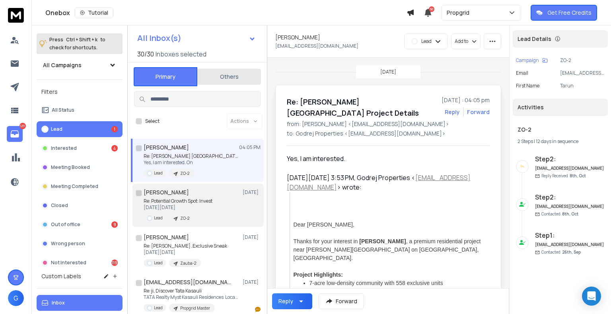
click at [172, 202] on p "Re: Potential Growth Spot: Invest" at bounding box center [178, 201] width 69 height 6
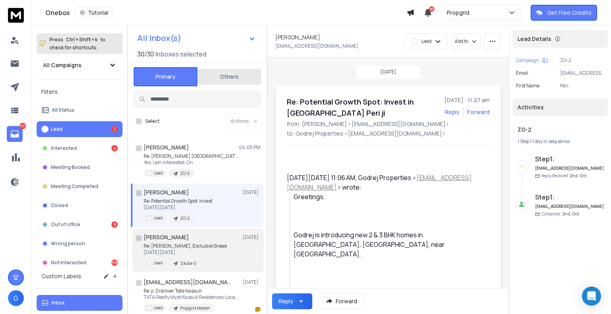
click at [187, 247] on p "Re: [PERSON_NAME] ,Exclusive Sneak" at bounding box center [186, 246] width 84 height 6
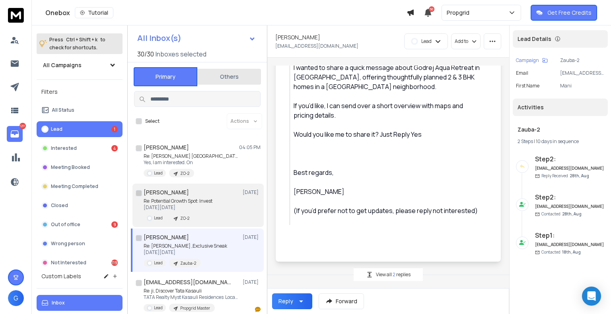
scroll to position [189, 0]
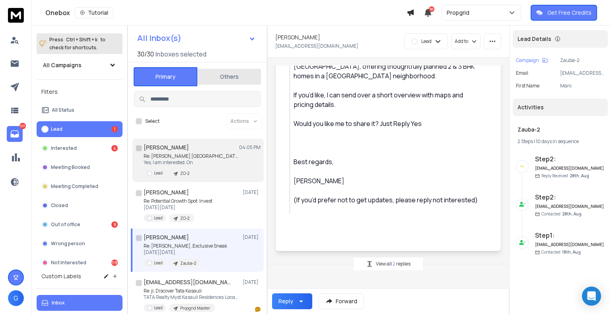
click at [138, 148] on button "button" at bounding box center [139, 148] width 6 height 6
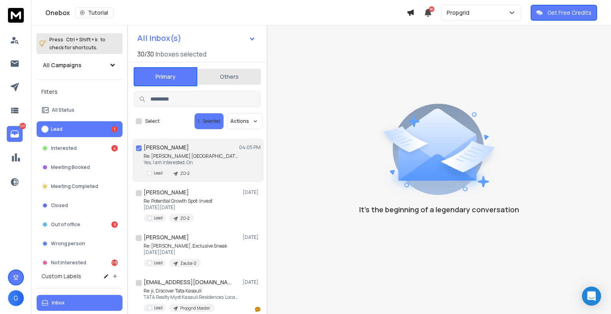
click at [202, 160] on p "Yes, I am interested. On" at bounding box center [191, 162] width 95 height 6
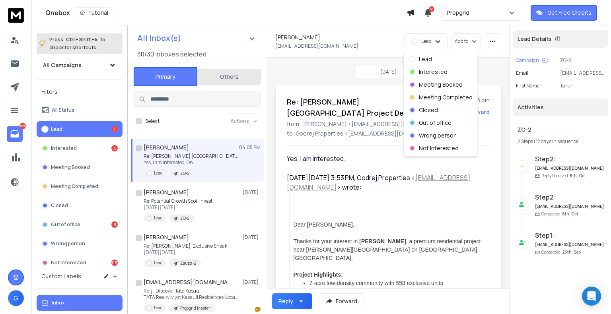
click at [428, 46] on div "Lead" at bounding box center [425, 41] width 43 height 15
click at [424, 75] on p "Interested" at bounding box center [433, 72] width 29 height 8
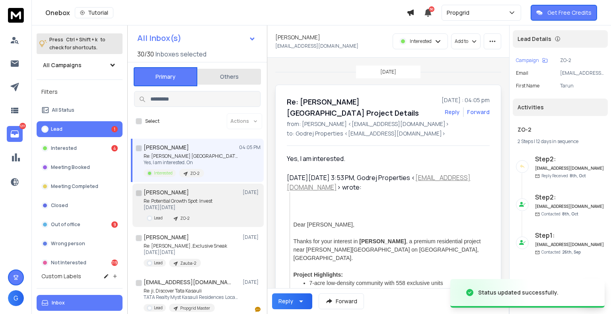
click at [179, 191] on h1 "[PERSON_NAME]" at bounding box center [166, 192] width 45 height 8
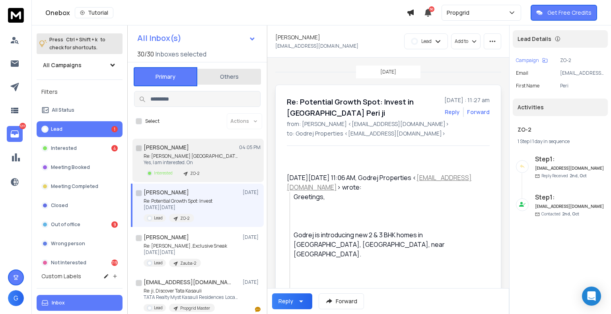
click at [194, 159] on p "Yes, I am interested. On" at bounding box center [191, 162] width 95 height 6
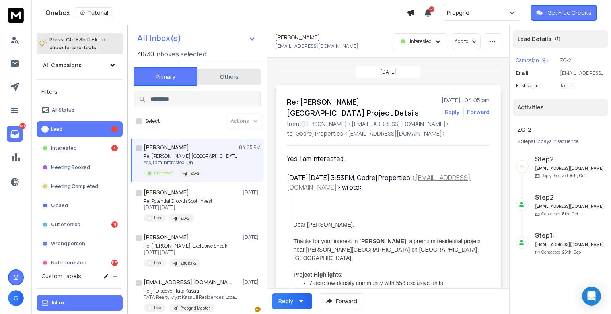
click at [293, 303] on div "Reply" at bounding box center [291, 302] width 27 height 10
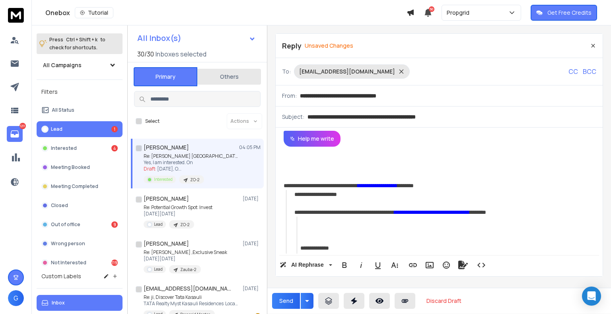
click at [309, 141] on button "Help me write" at bounding box center [312, 139] width 57 height 16
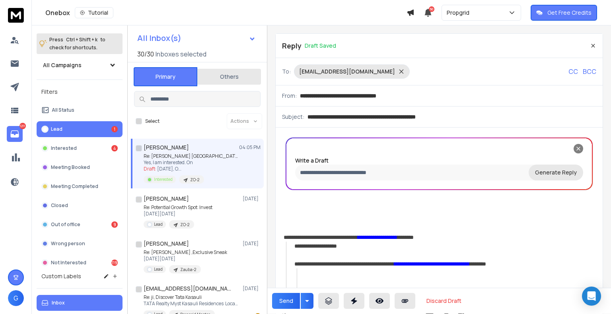
click at [567, 175] on button "Generate Reply" at bounding box center [556, 173] width 54 height 16
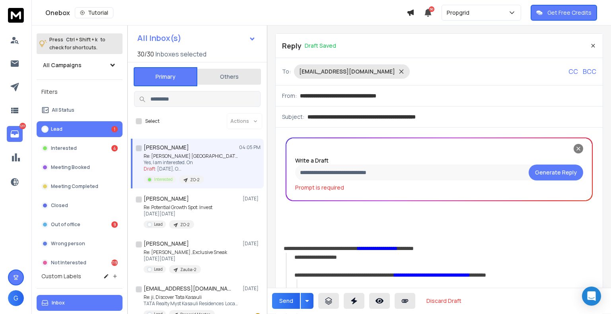
click at [324, 176] on input "text" at bounding box center [439, 173] width 288 height 16
type input "**********"
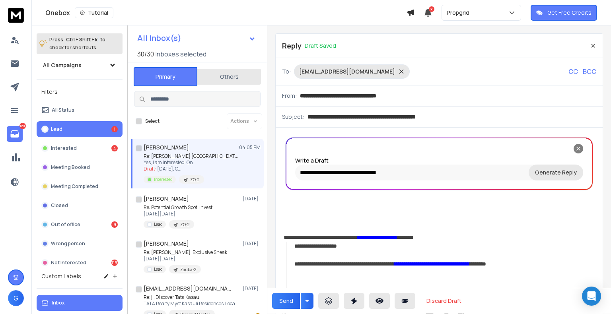
click at [545, 179] on button "Generate Reply" at bounding box center [556, 173] width 54 height 16
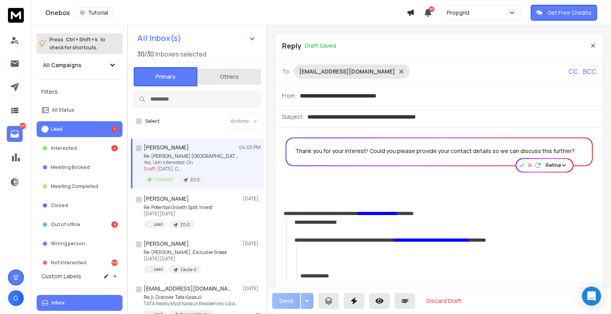
click at [567, 151] on div "Thank you for your interest! Could you please provide your contact details so w…" at bounding box center [439, 151] width 288 height 8
click at [520, 162] on icon at bounding box center [522, 165] width 6 height 6
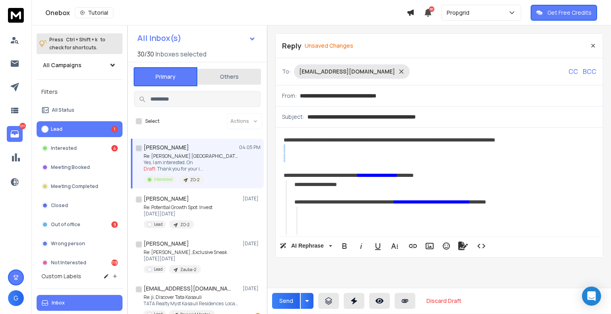
click at [320, 152] on div "**********" at bounding box center [439, 181] width 327 height 107
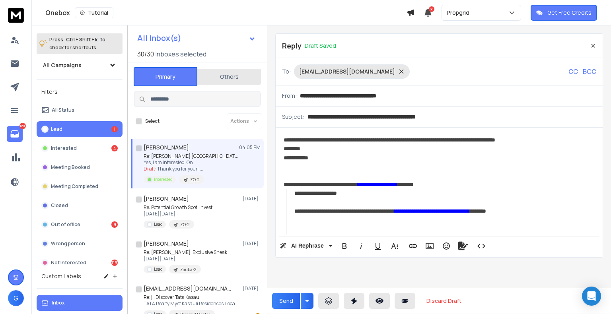
click at [285, 150] on div "********" at bounding box center [435, 148] width 303 height 9
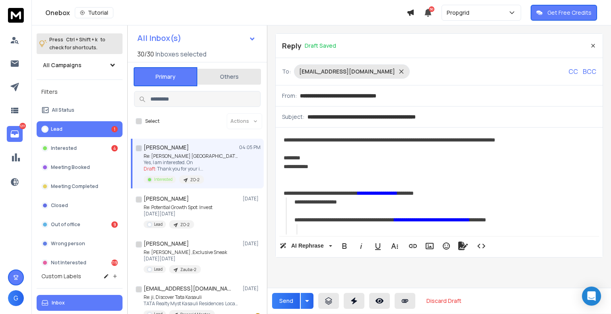
click at [285, 303] on button "Send" at bounding box center [286, 301] width 28 height 16
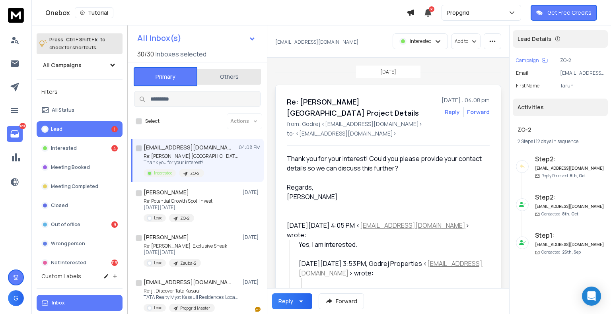
drag, startPoint x: 198, startPoint y: 161, endPoint x: 200, endPoint y: 191, distance: 30.3
click at [198, 161] on p "Thank you for your interest!" at bounding box center [191, 162] width 95 height 6
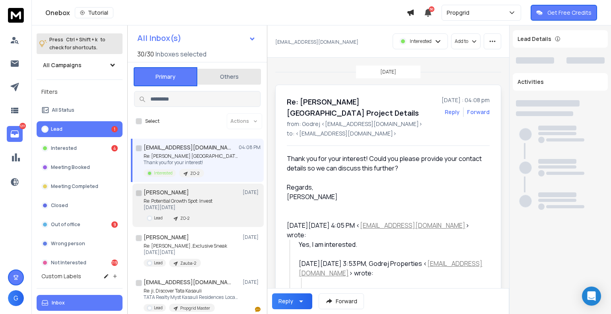
click at [201, 198] on p "Re: Potential Growth Spot: Invest" at bounding box center [178, 201] width 69 height 6
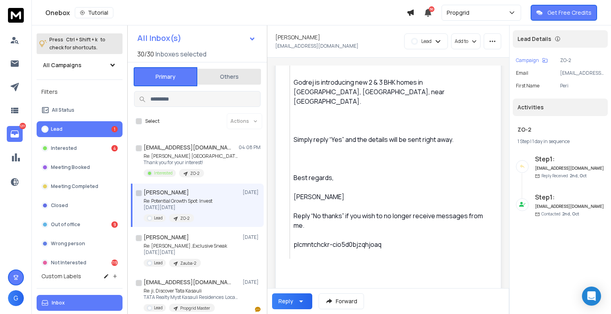
scroll to position [188, 0]
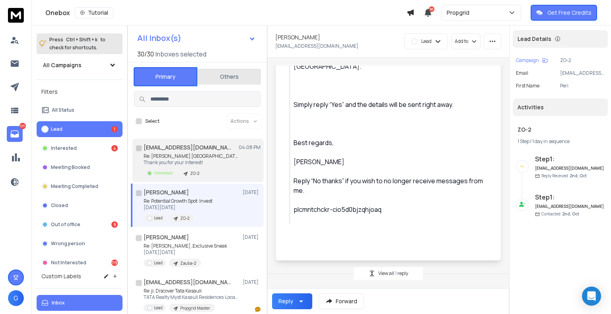
click at [176, 150] on h1 "[EMAIL_ADDRESS][DOMAIN_NAME]" at bounding box center [187, 148] width 87 height 8
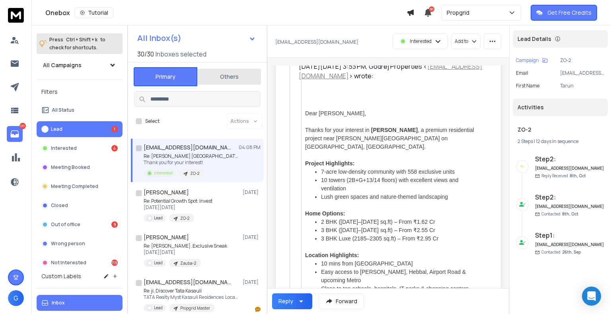
scroll to position [345, 0]
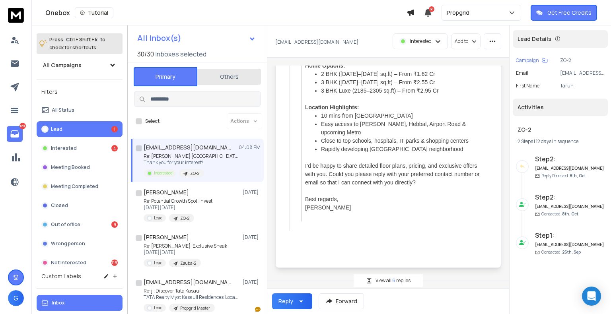
click at [395, 278] on p "View all 6 replies" at bounding box center [392, 281] width 35 height 6
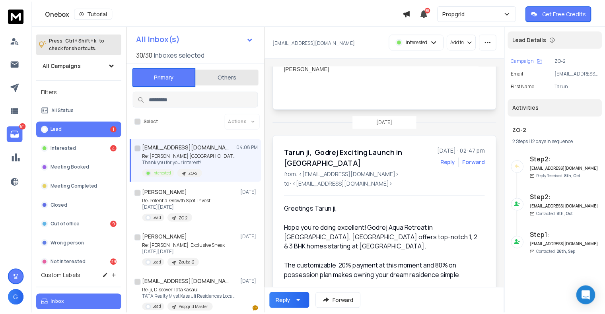
scroll to position [2511, 0]
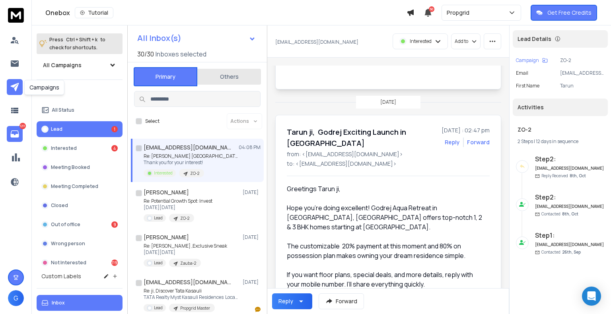
click at [18, 84] on icon at bounding box center [14, 87] width 8 height 8
